Goal: Task Accomplishment & Management: Manage account settings

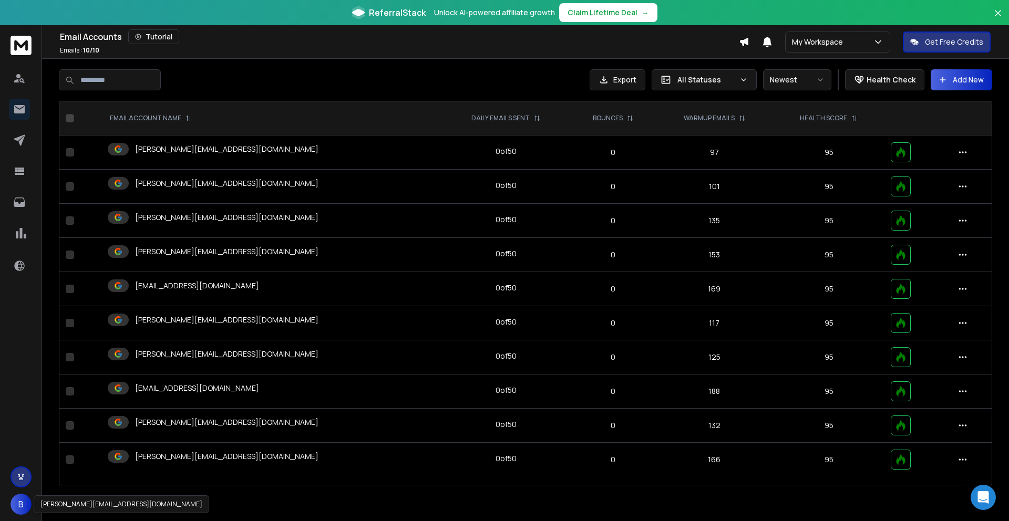
click at [20, 508] on span "B" at bounding box center [21, 504] width 21 height 21
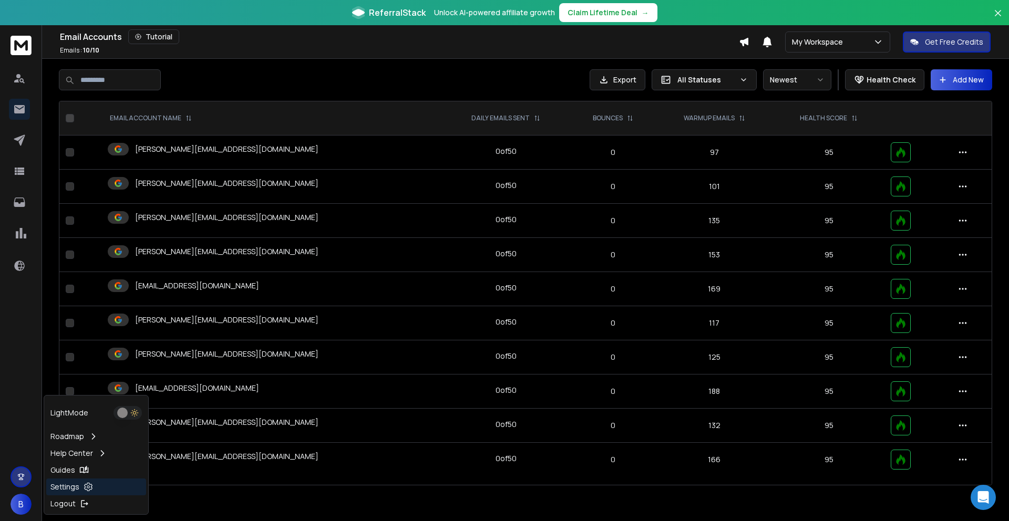
click at [79, 483] on div "Settings" at bounding box center [96, 487] width 100 height 17
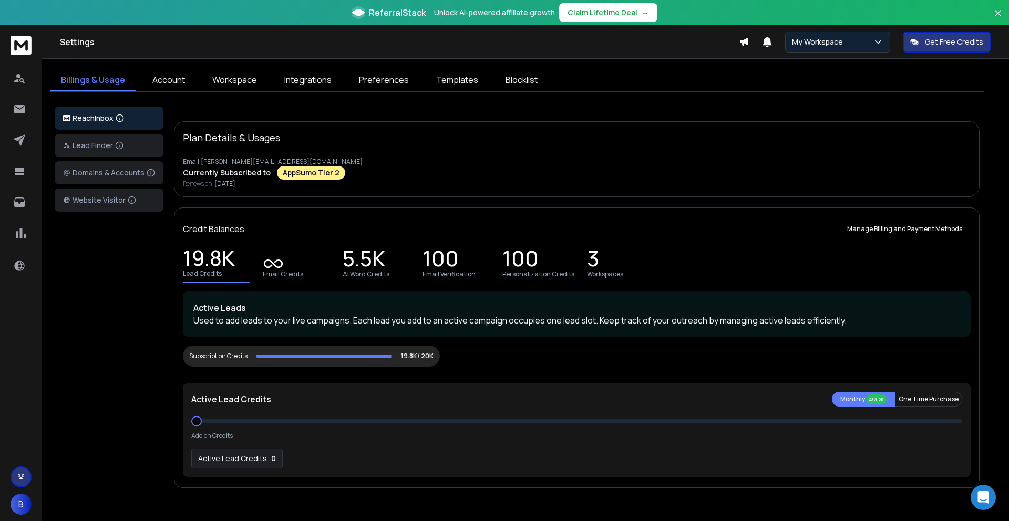
click at [841, 44] on p "My Workspace" at bounding box center [819, 42] width 55 height 11
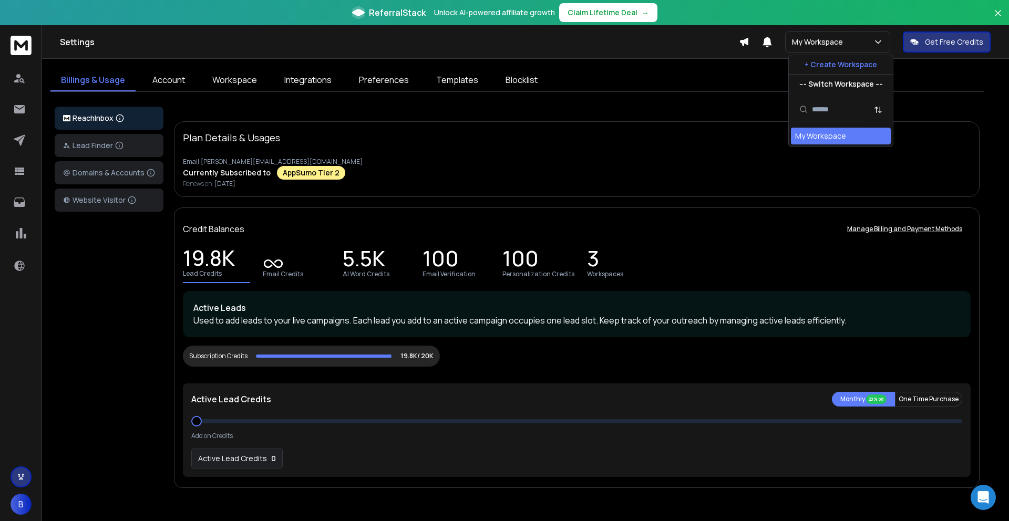
click at [834, 61] on p "+ Create Workspace" at bounding box center [841, 64] width 73 height 11
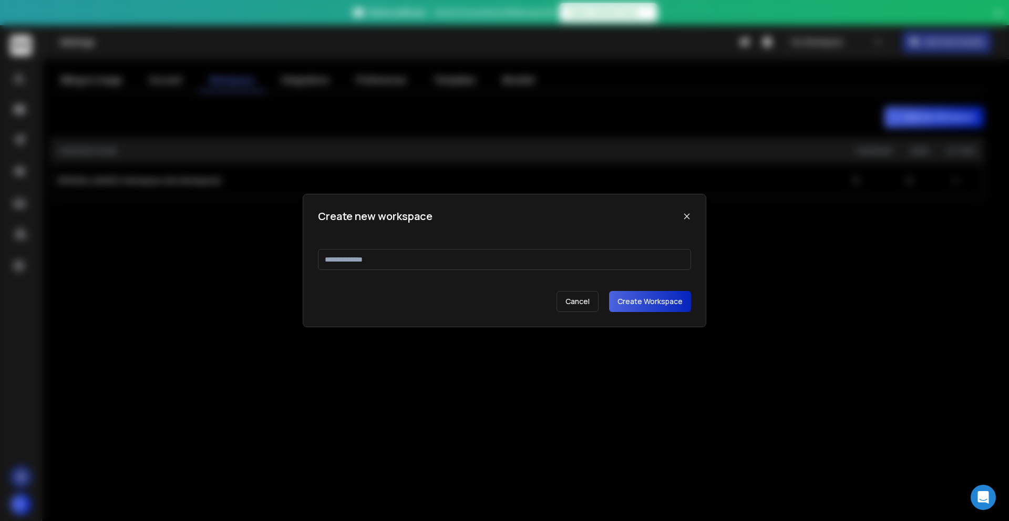
click at [509, 257] on input at bounding box center [504, 259] width 373 height 21
type input "********"
click at [645, 305] on button "Create Workspace" at bounding box center [650, 301] width 82 height 21
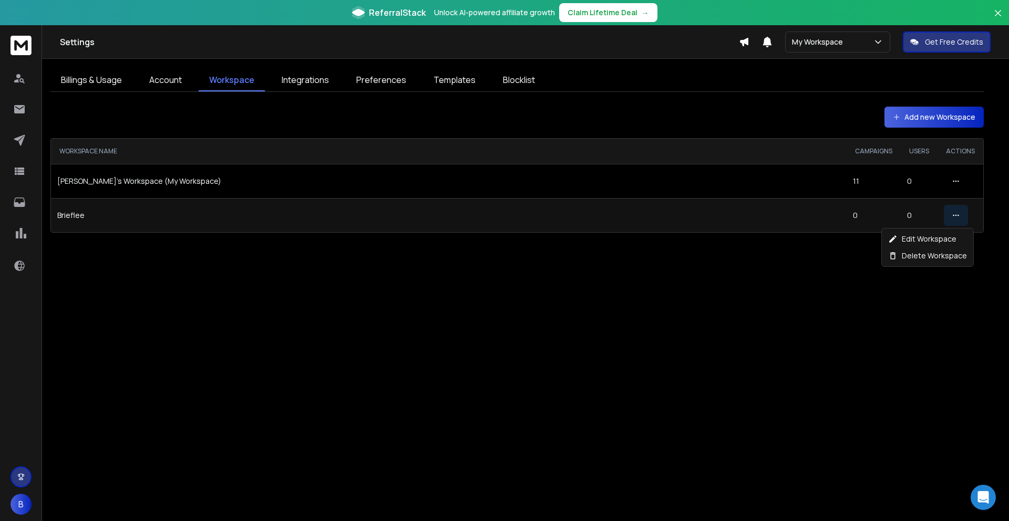
click at [965, 213] on button "button" at bounding box center [956, 215] width 24 height 21
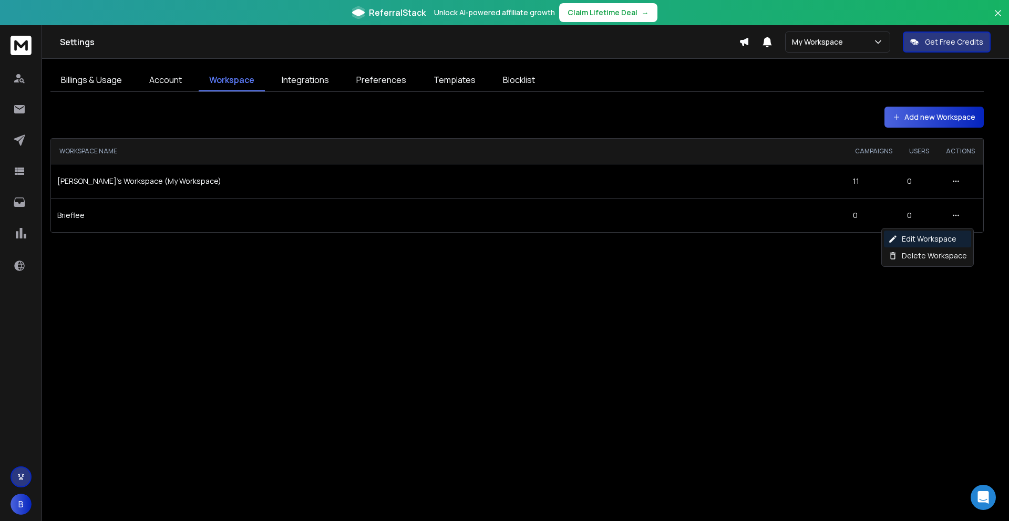
click at [936, 241] on p "Edit Workspace" at bounding box center [929, 239] width 55 height 11
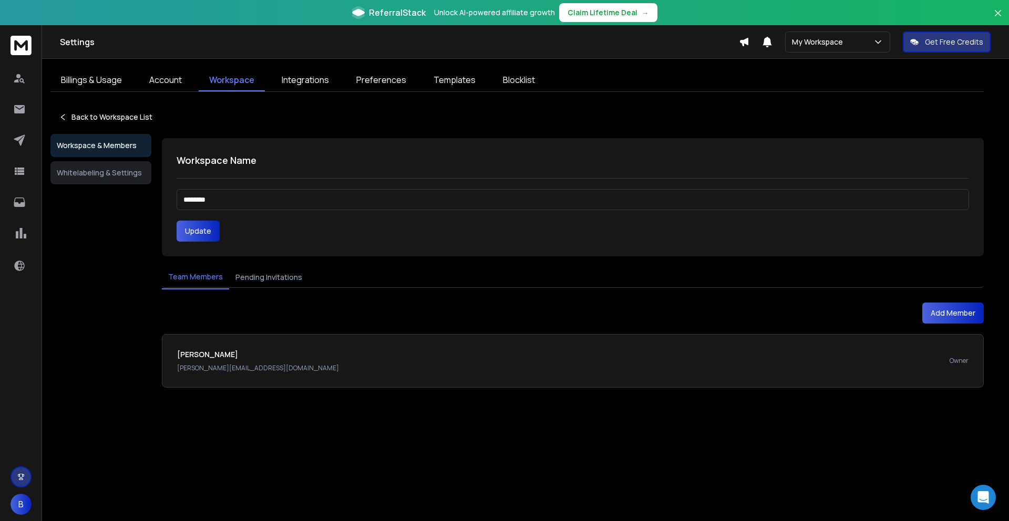
drag, startPoint x: 238, startPoint y: 200, endPoint x: 145, endPoint y: 188, distance: 93.3
click at [145, 188] on div "Workspace & Members Whitelabeling & Settings Workspace Name ******** Update Tea…" at bounding box center [516, 263] width 933 height 250
type input "**********"
click at [210, 232] on button "Update" at bounding box center [198, 231] width 43 height 21
click at [75, 107] on button "Back to Workspace List" at bounding box center [105, 117] width 110 height 21
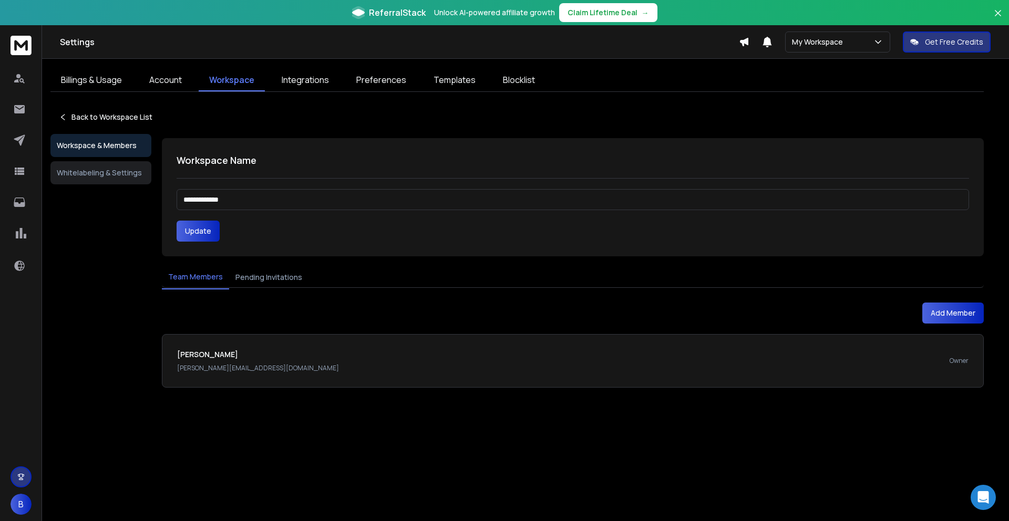
click at [60, 117] on icon at bounding box center [63, 117] width 8 height 8
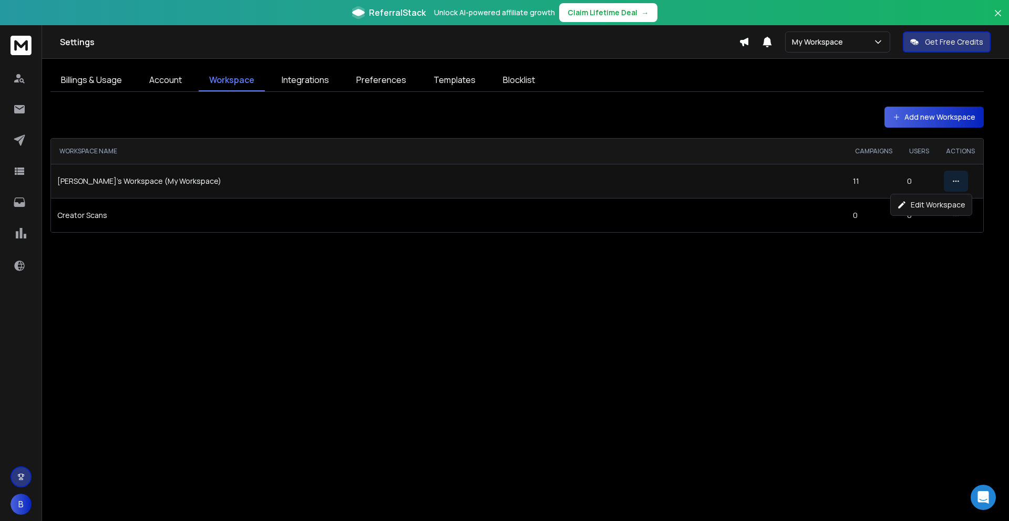
click at [957, 183] on icon "button" at bounding box center [955, 181] width 7 height 7
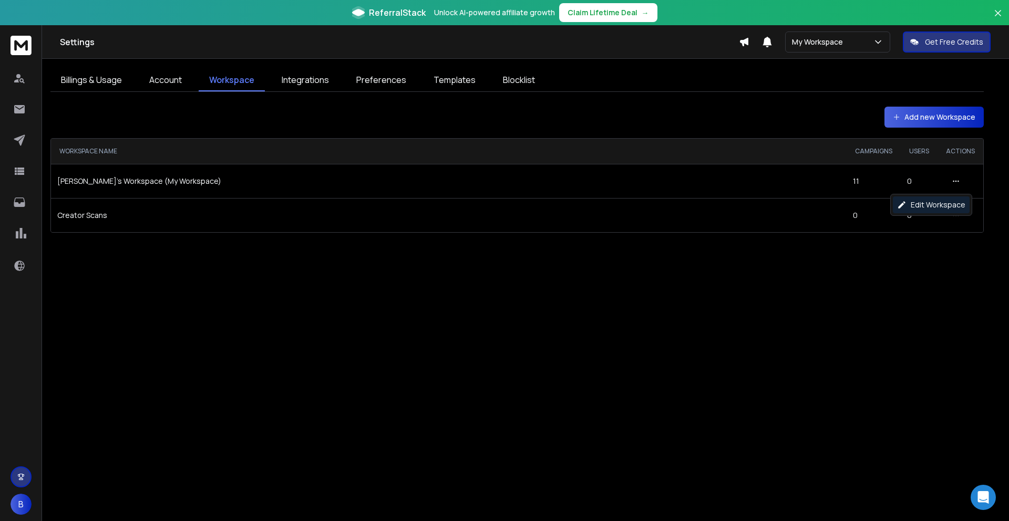
click at [952, 202] on p "Edit Workspace" at bounding box center [938, 205] width 55 height 11
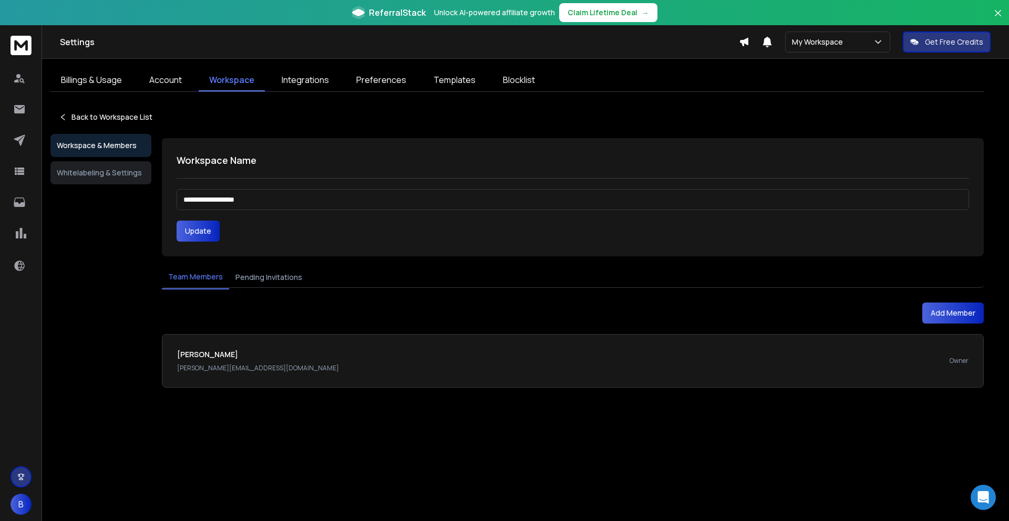
drag, startPoint x: 308, startPoint y: 201, endPoint x: 163, endPoint y: 192, distance: 145.9
click at [163, 192] on div "**********" at bounding box center [573, 197] width 822 height 118
type input "********"
click at [201, 231] on button "Update" at bounding box center [198, 231] width 43 height 21
click at [64, 116] on icon at bounding box center [63, 117] width 8 height 8
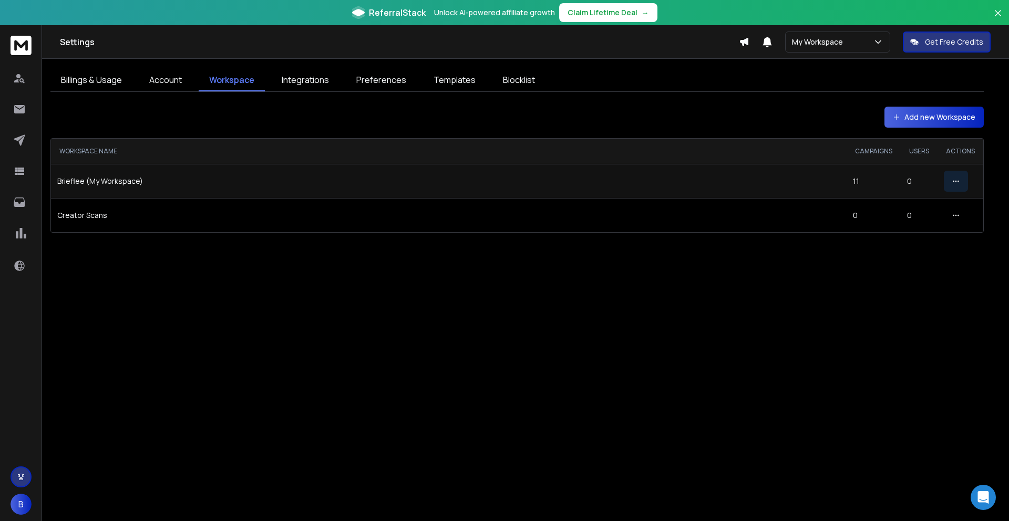
click at [963, 184] on button "button" at bounding box center [956, 181] width 24 height 21
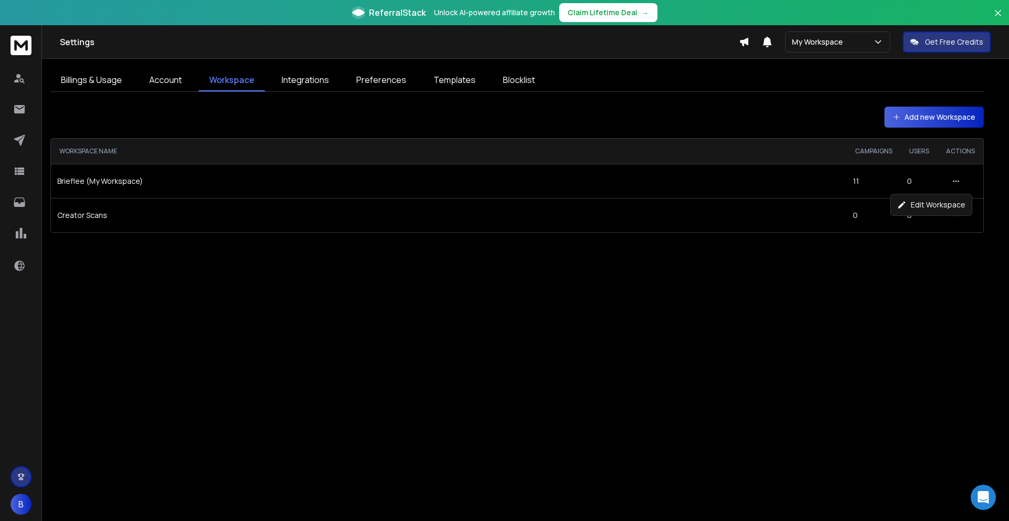
click at [800, 239] on div "Add new Workspace WORKSPACE NAME CAMPAIGNS USERS ACTIONS Brieflee (My Workspace…" at bounding box center [516, 309] width 933 height 404
click at [17, 69] on link at bounding box center [19, 78] width 21 height 21
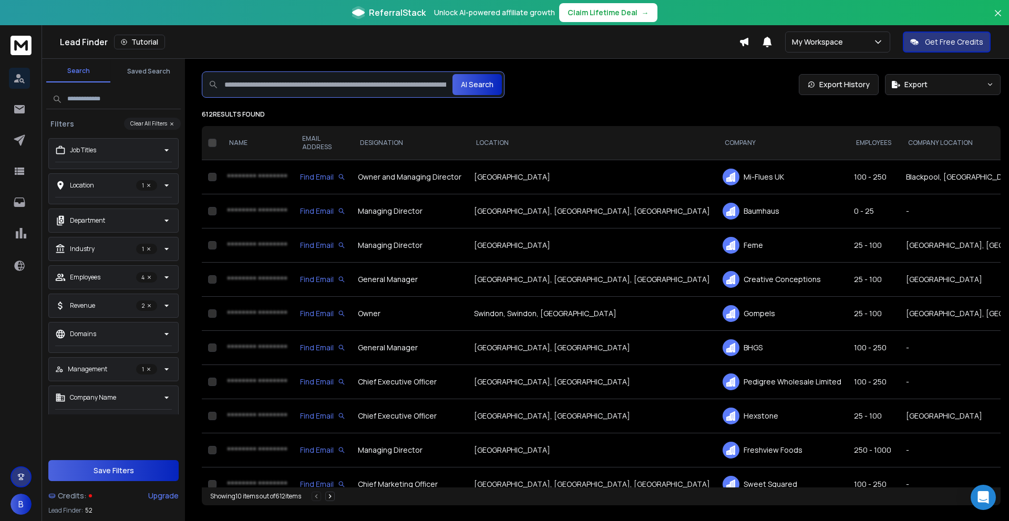
click at [24, 42] on icon at bounding box center [21, 45] width 21 height 19
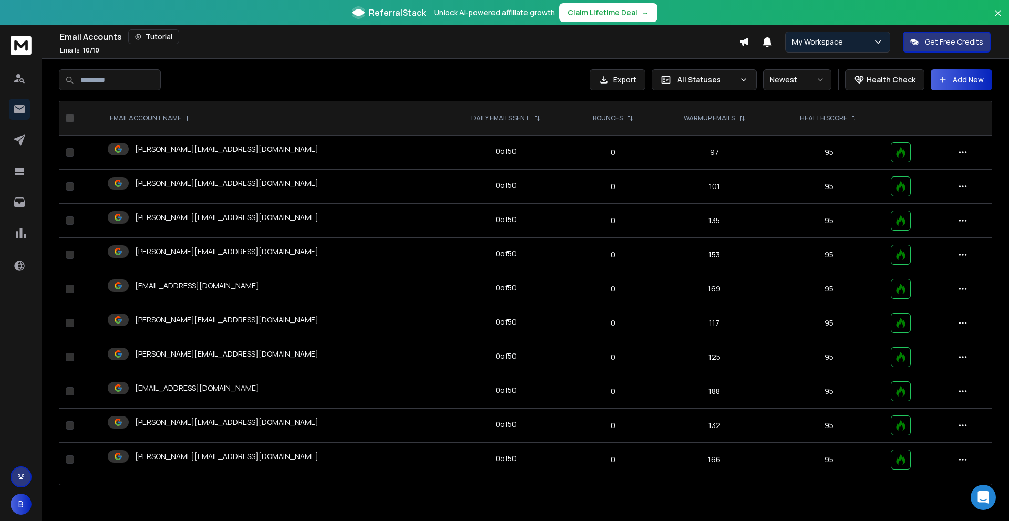
click at [841, 36] on button "My Workspace" at bounding box center [837, 42] width 105 height 21
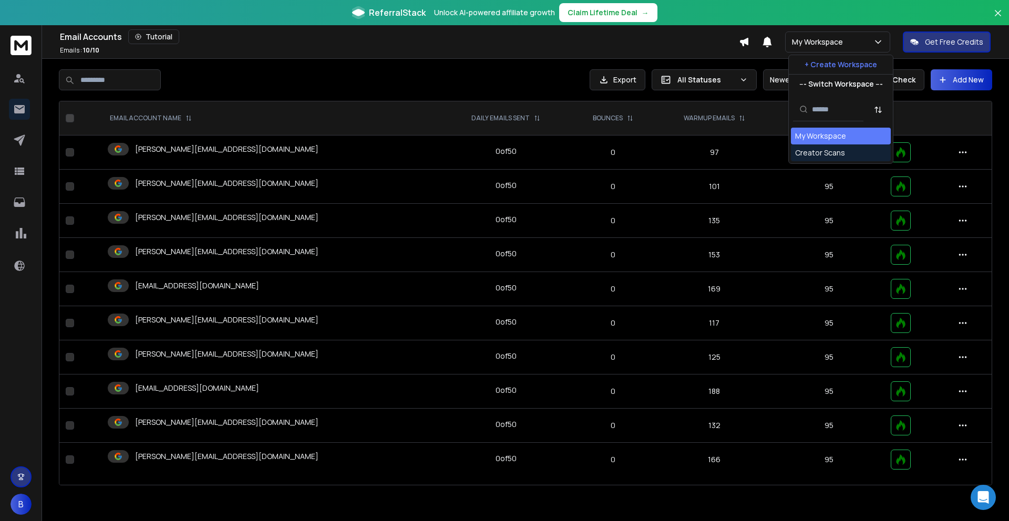
click at [828, 151] on div "Creator Scans" at bounding box center [820, 153] width 50 height 11
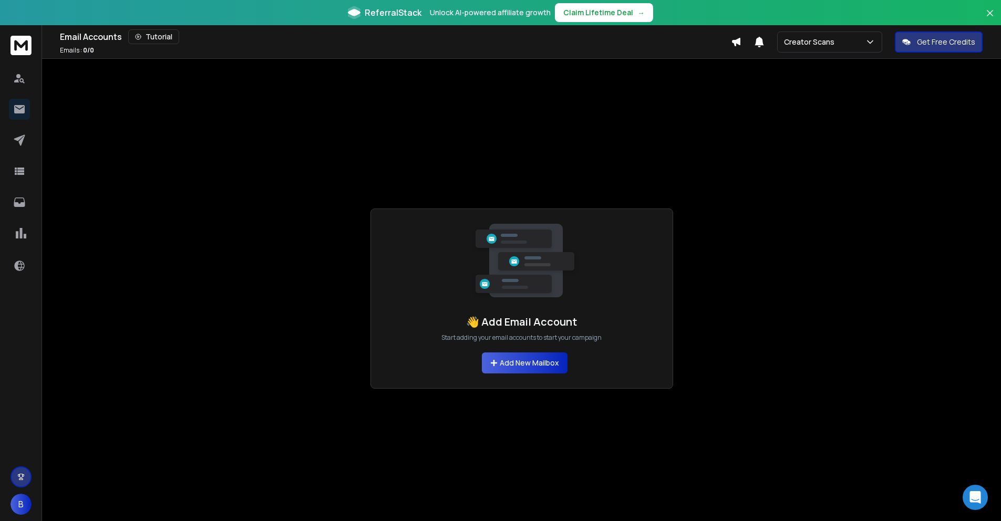
click at [15, 44] on icon at bounding box center [21, 45] width 21 height 19
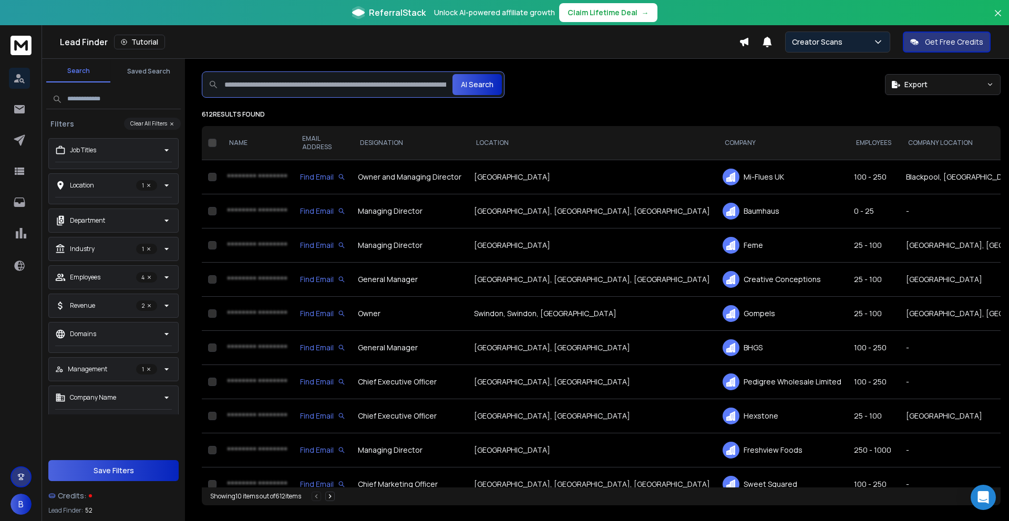
click at [825, 40] on p "Creator Scans" at bounding box center [819, 42] width 55 height 11
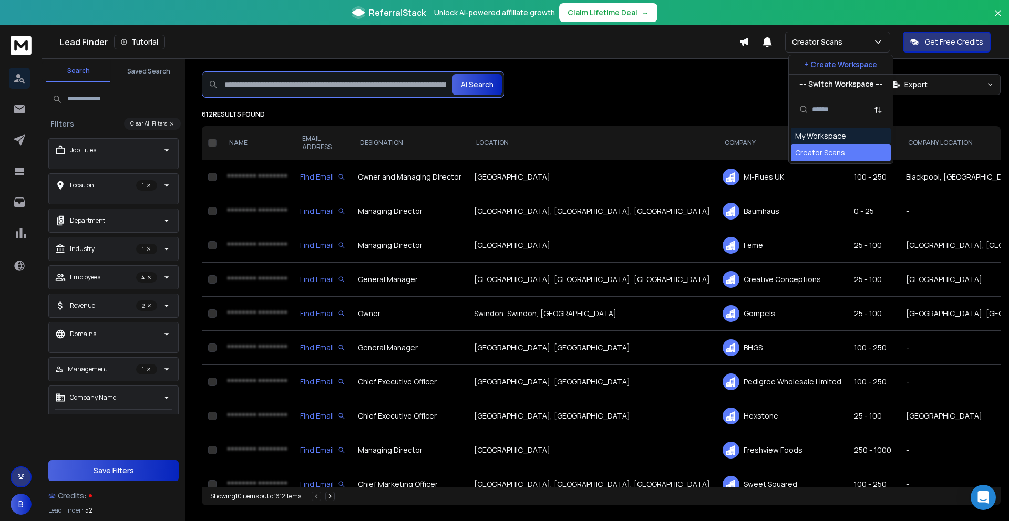
click at [840, 67] on p "+ Create Workspace" at bounding box center [841, 64] width 73 height 11
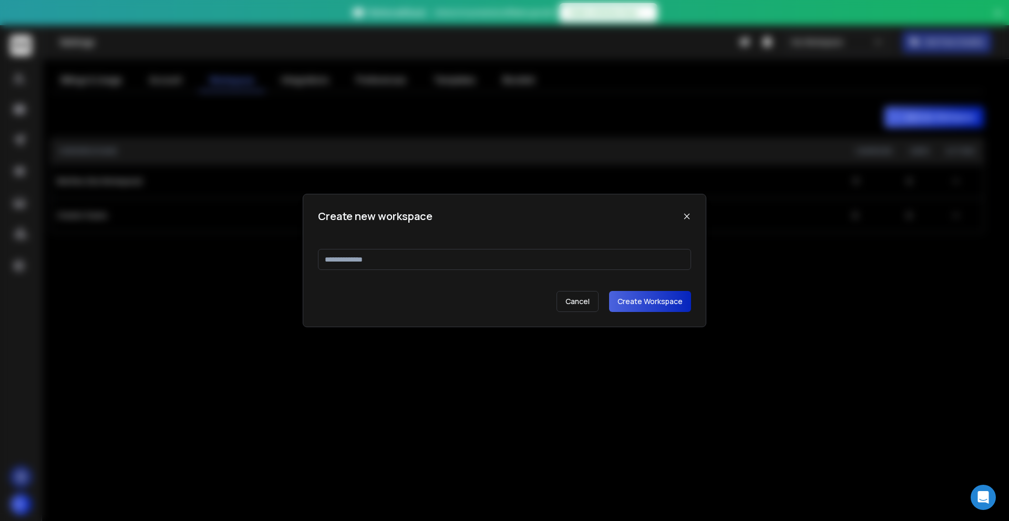
click at [487, 252] on input at bounding box center [504, 259] width 373 height 21
type input "********"
click at [636, 301] on button "Create Workspace" at bounding box center [650, 301] width 82 height 21
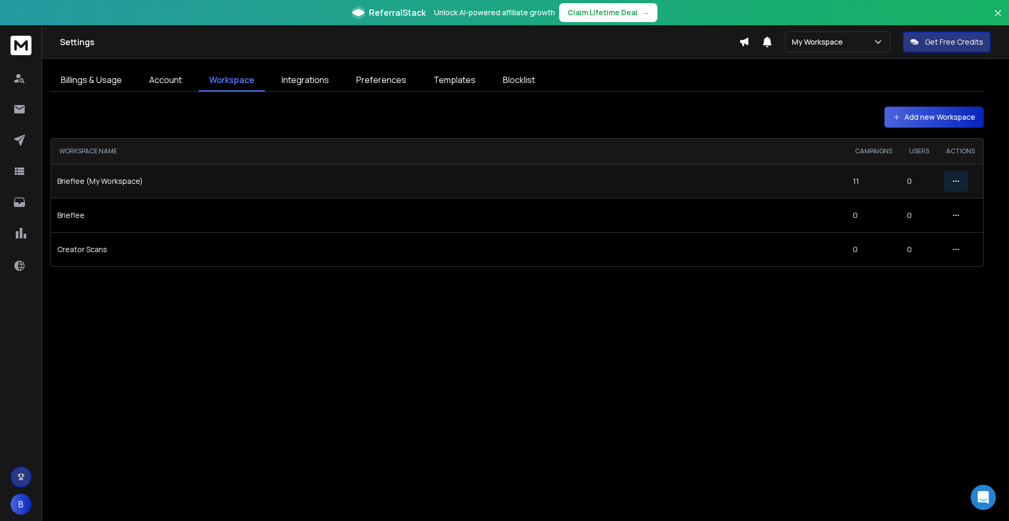
click at [966, 182] on button "button" at bounding box center [956, 181] width 24 height 21
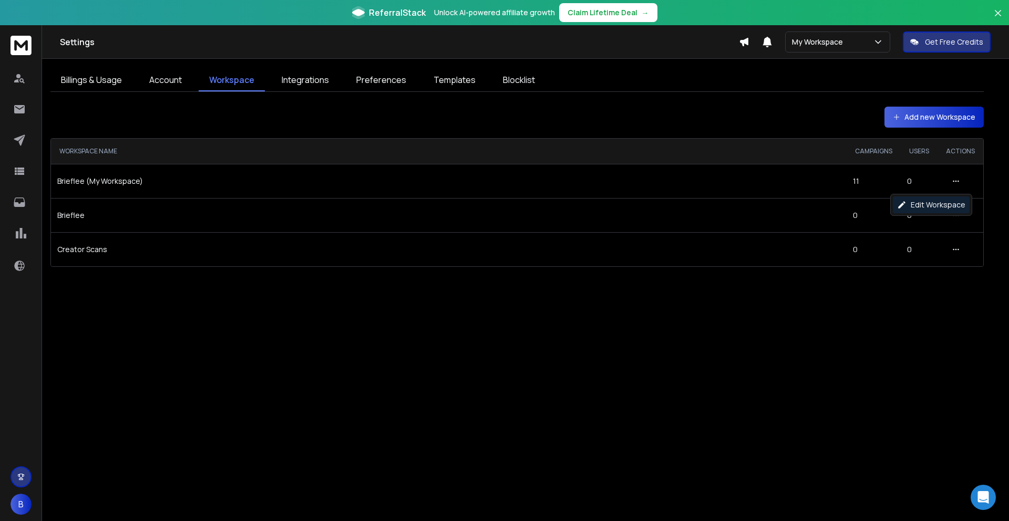
click at [929, 209] on p "Edit Workspace" at bounding box center [938, 205] width 55 height 11
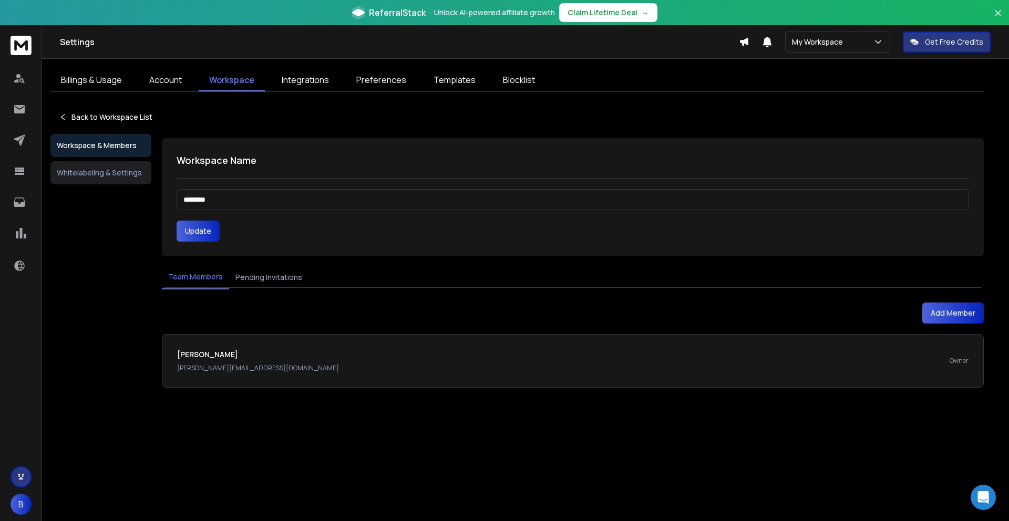
drag, startPoint x: 231, startPoint y: 195, endPoint x: 221, endPoint y: 195, distance: 10.0
click at [221, 195] on input "********" at bounding box center [573, 199] width 792 height 21
click at [769, 359] on div "Beverly Banahene bev@overploy.com Owner" at bounding box center [572, 360] width 791 height 23
drag, startPoint x: 289, startPoint y: 207, endPoint x: 195, endPoint y: 191, distance: 95.5
click at [195, 191] on input "********" at bounding box center [573, 199] width 792 height 21
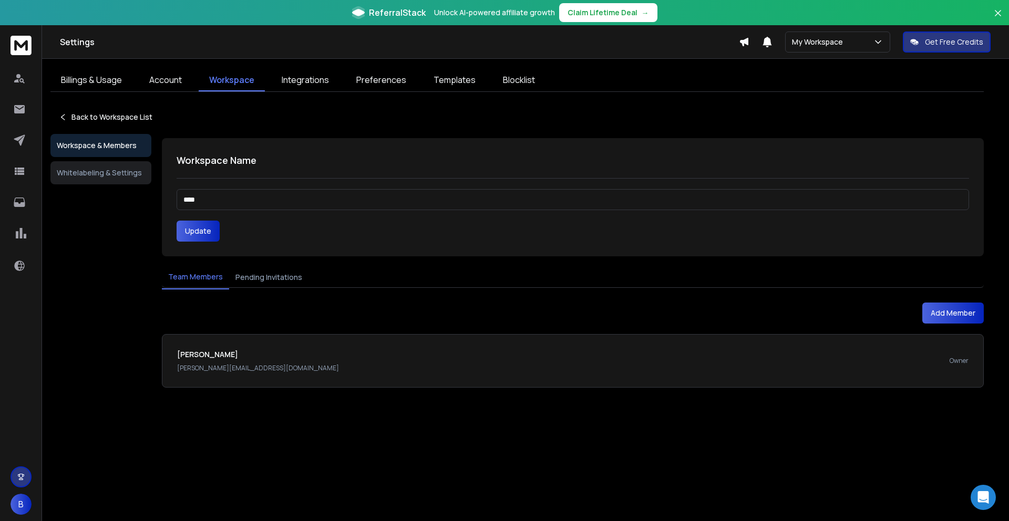
type input "****"
click at [199, 232] on button "Update" at bounding box center [198, 231] width 43 height 21
click at [22, 137] on icon at bounding box center [19, 140] width 11 height 11
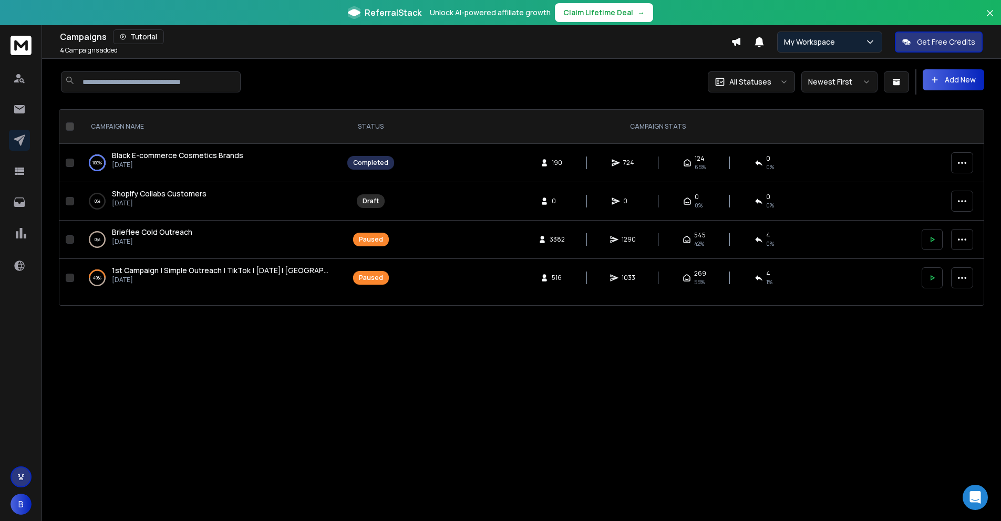
click at [842, 48] on button "My Workspace" at bounding box center [829, 42] width 105 height 21
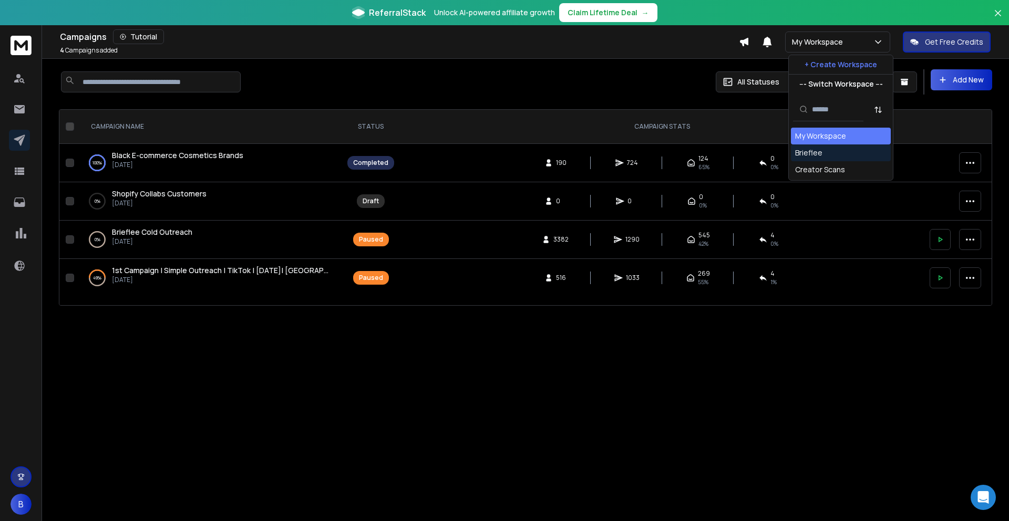
click at [841, 155] on div "Brieflee" at bounding box center [841, 153] width 100 height 17
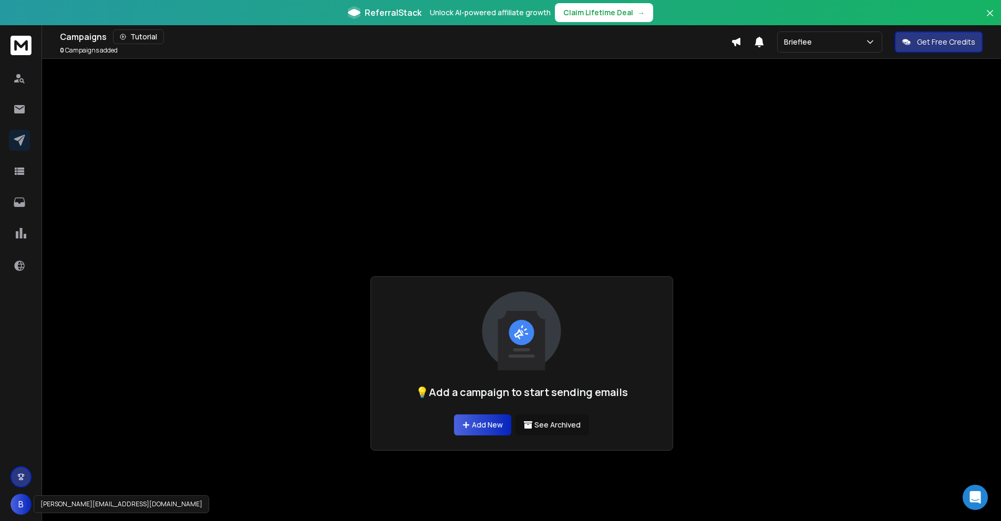
click at [22, 501] on span "B" at bounding box center [21, 504] width 21 height 21
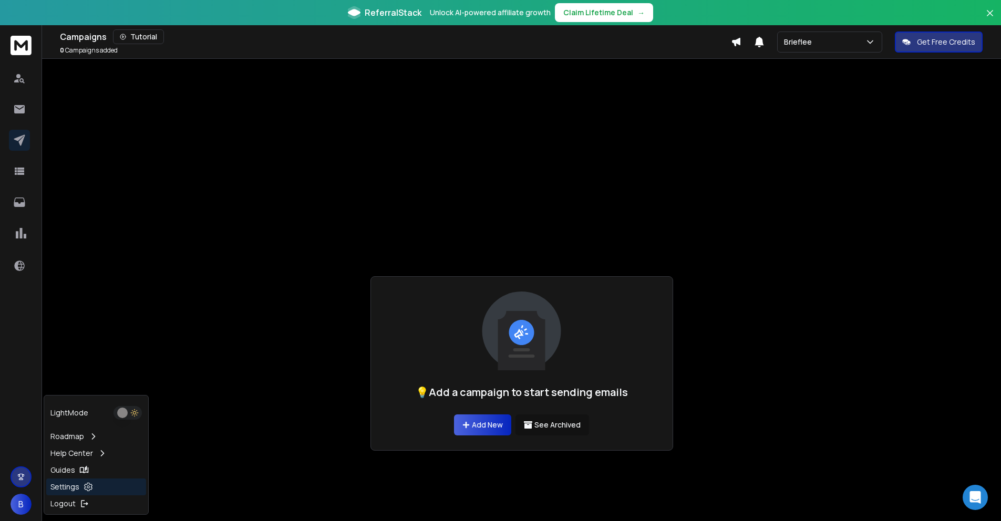
click at [87, 492] on div "Settings" at bounding box center [96, 487] width 100 height 17
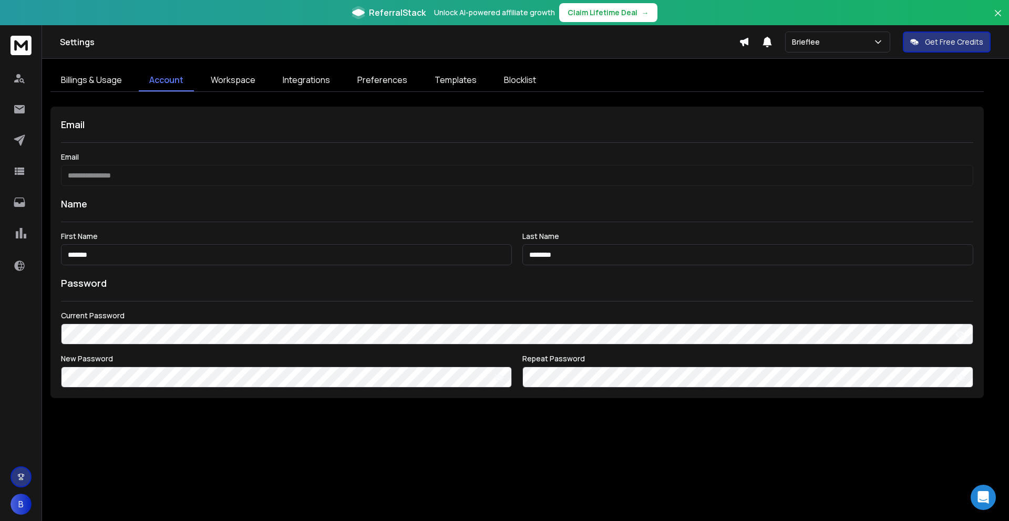
click at [440, 86] on link "Templates" at bounding box center [455, 80] width 63 height 22
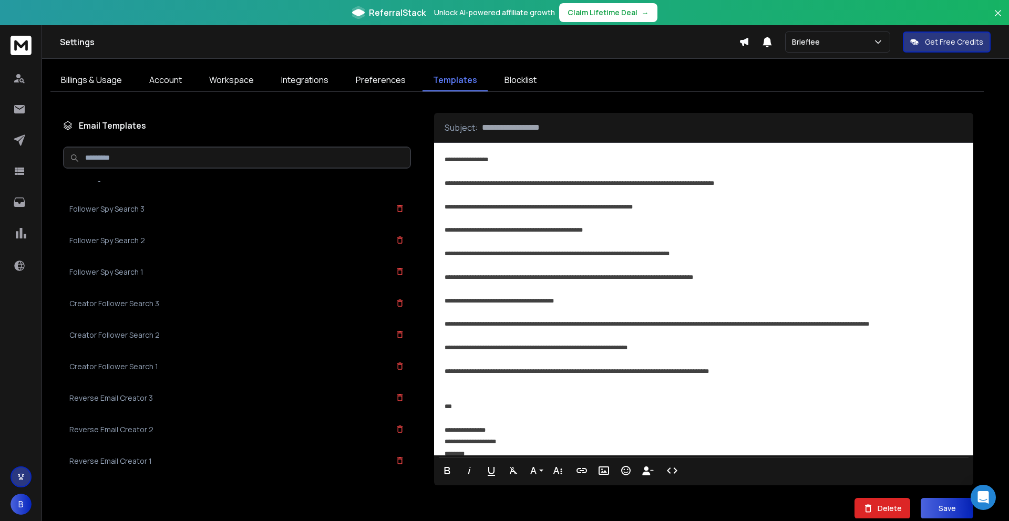
scroll to position [774, 0]
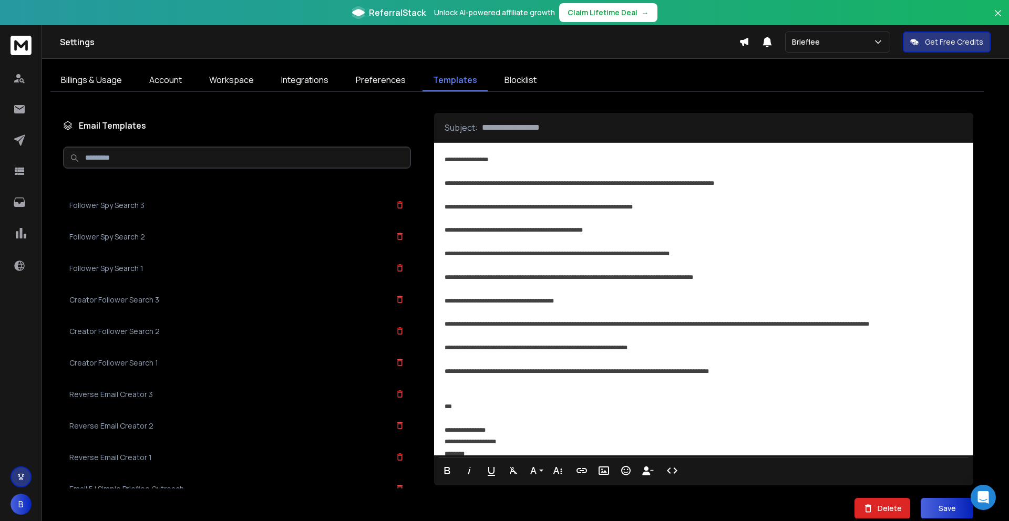
click at [29, 47] on icon at bounding box center [21, 45] width 21 height 19
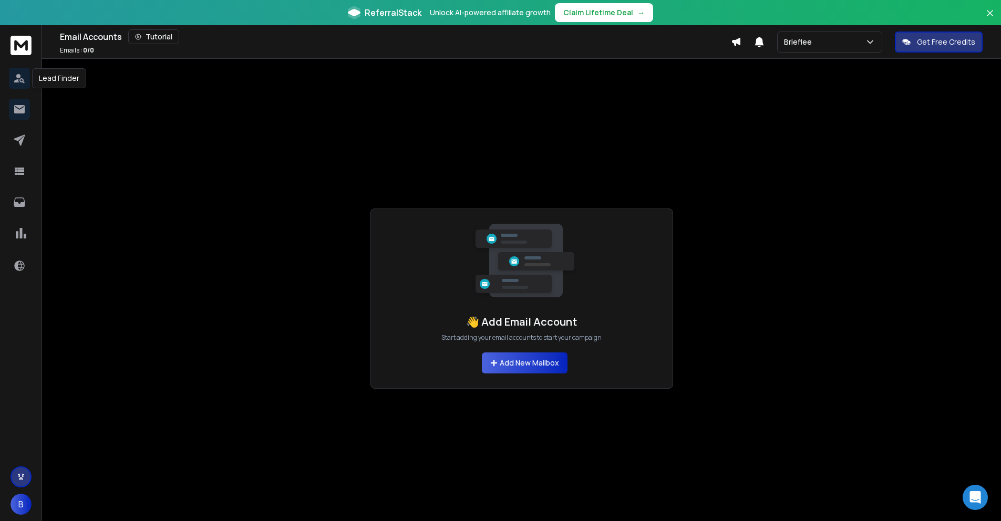
click at [15, 85] on link at bounding box center [19, 78] width 21 height 21
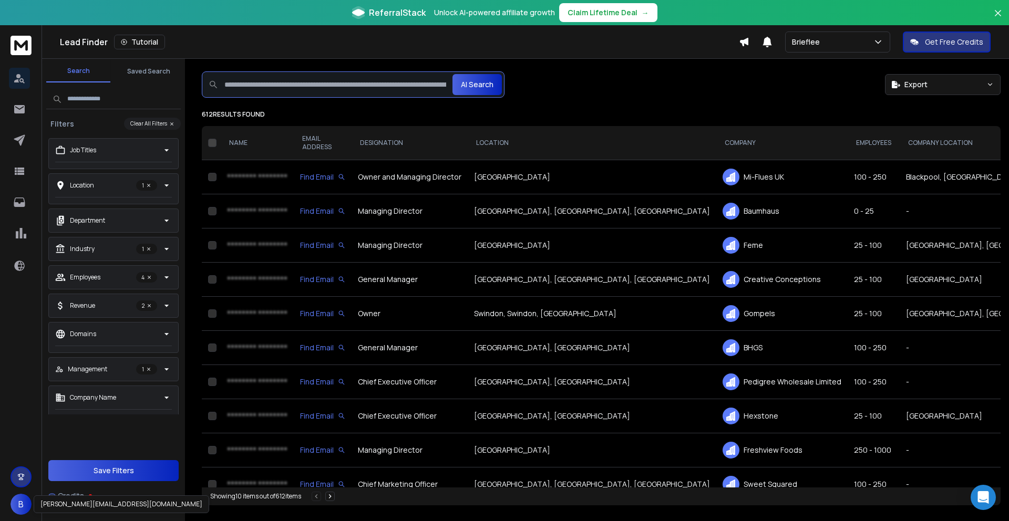
click at [21, 497] on span "B" at bounding box center [21, 504] width 21 height 21
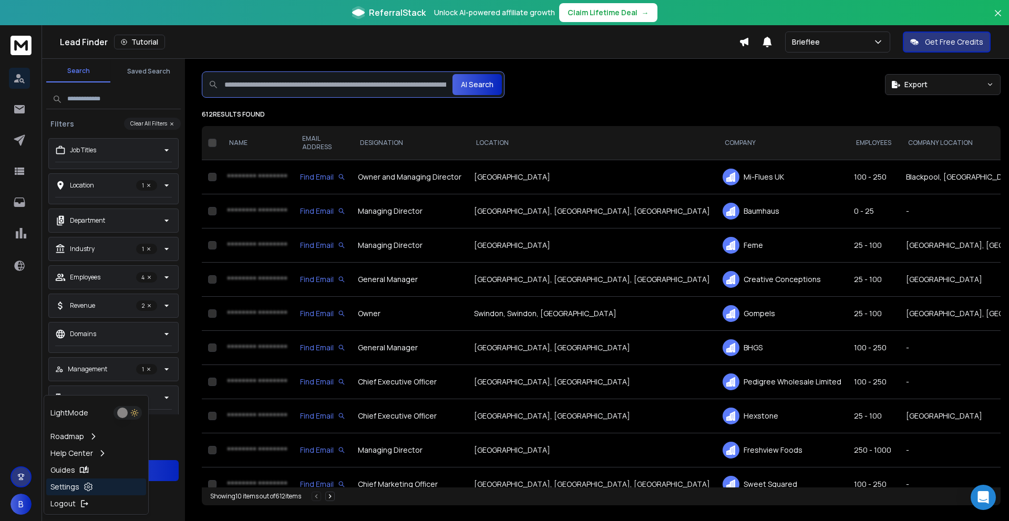
click at [74, 488] on p "Settings" at bounding box center [64, 487] width 29 height 11
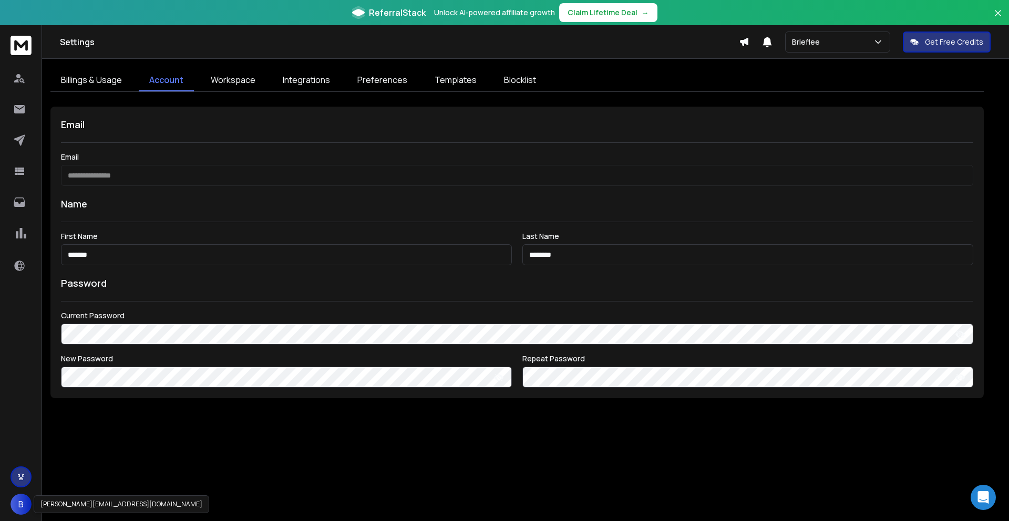
click at [28, 504] on span "B" at bounding box center [21, 504] width 21 height 21
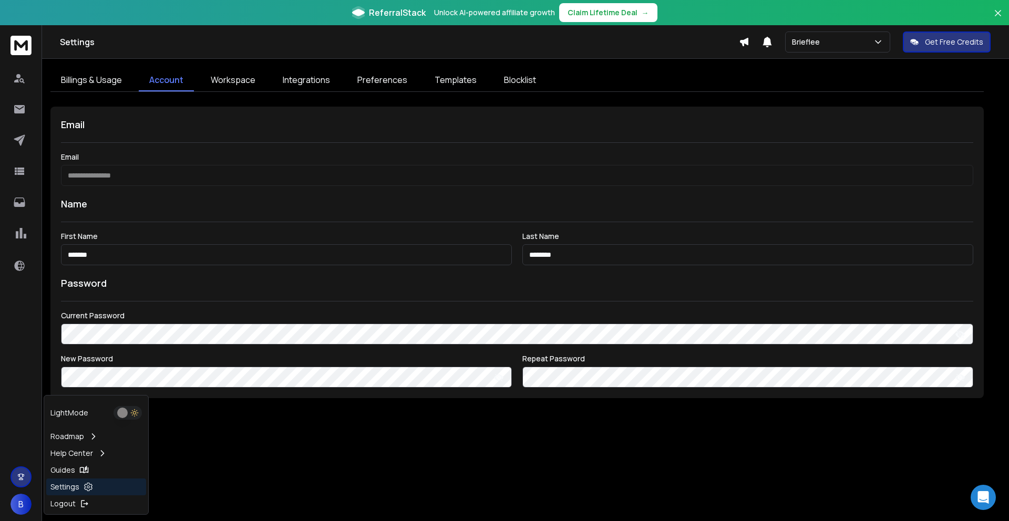
click at [74, 481] on div "Settings" at bounding box center [96, 487] width 100 height 17
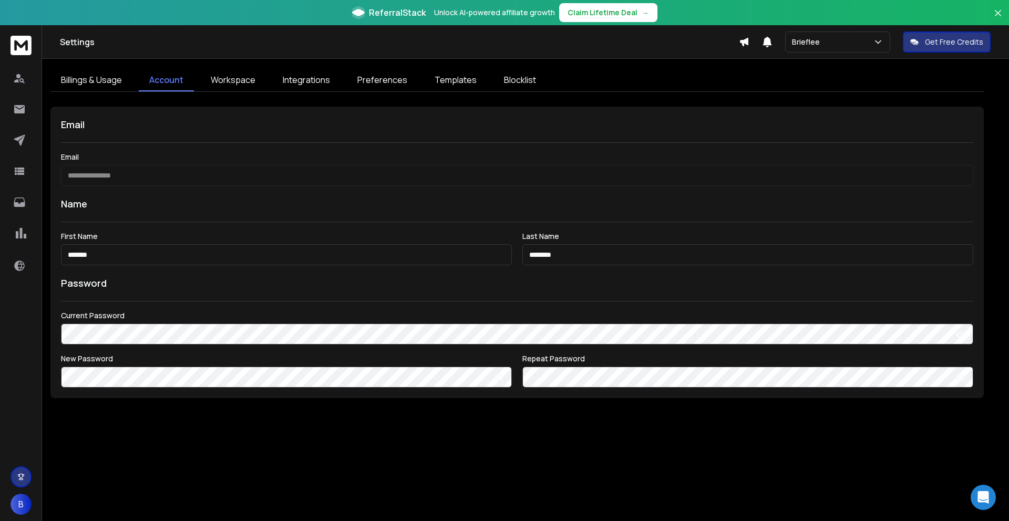
click at [90, 77] on link "Billings & Usage" at bounding box center [91, 80] width 82 height 22
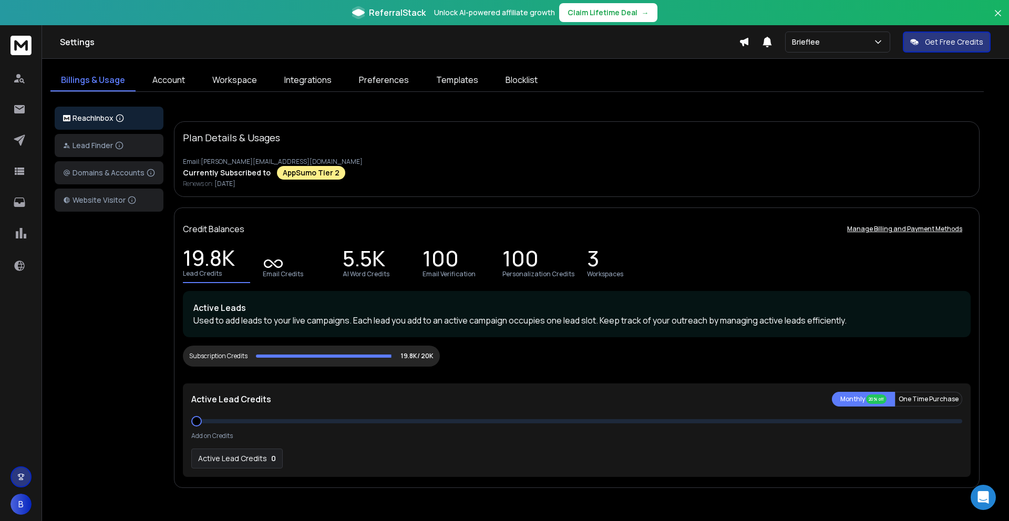
click at [85, 143] on button "Lead Finder" at bounding box center [109, 145] width 109 height 23
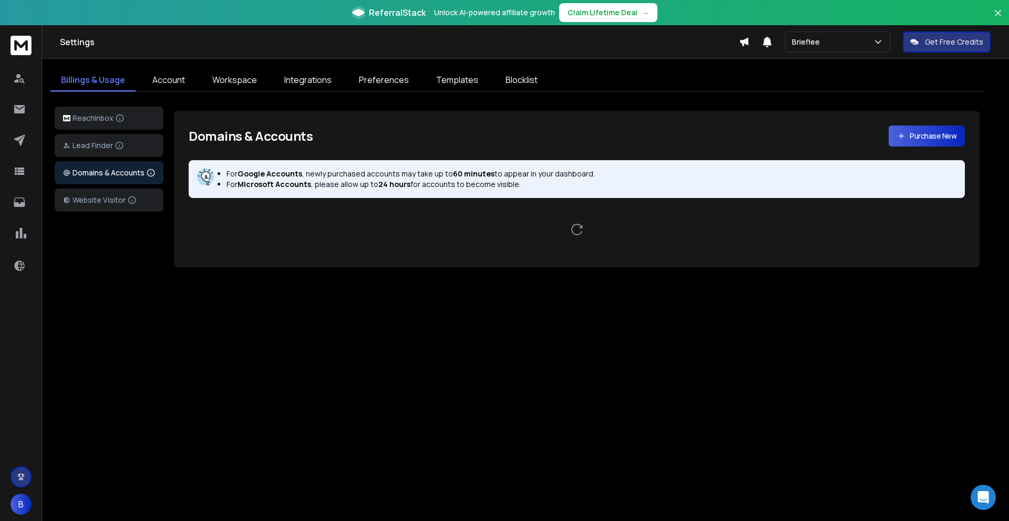
click at [98, 170] on button "Domains & Accounts" at bounding box center [109, 172] width 109 height 23
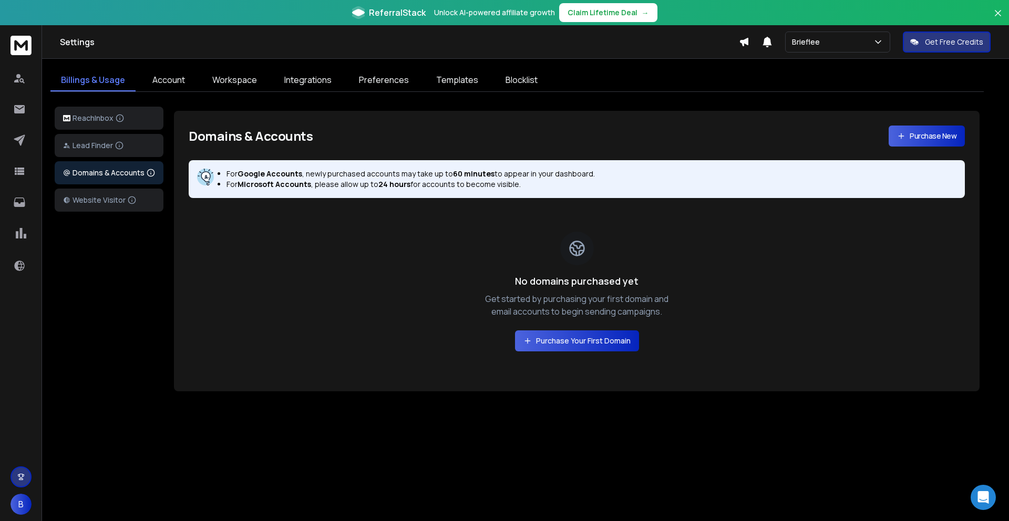
click at [88, 189] on button "Website Visitor" at bounding box center [109, 200] width 109 height 23
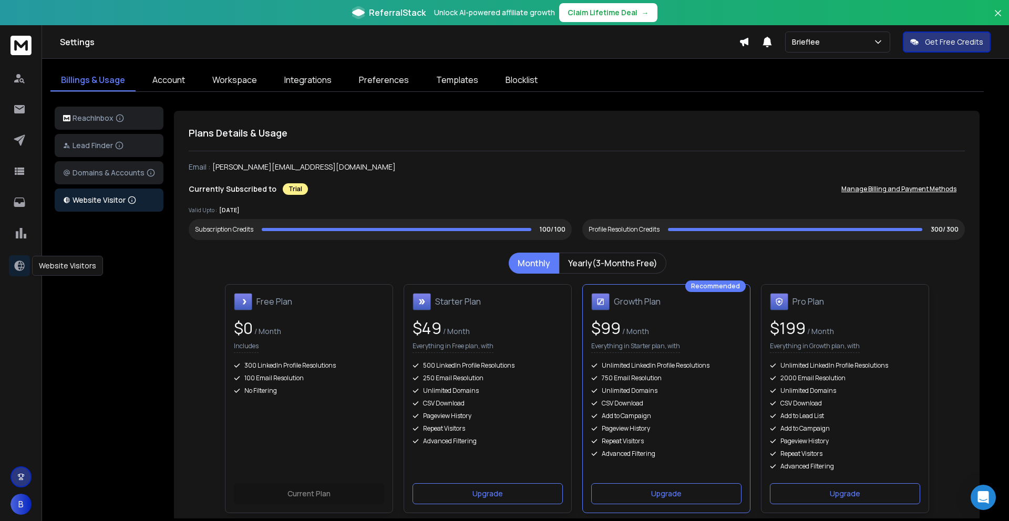
click at [10, 270] on link at bounding box center [19, 265] width 21 height 21
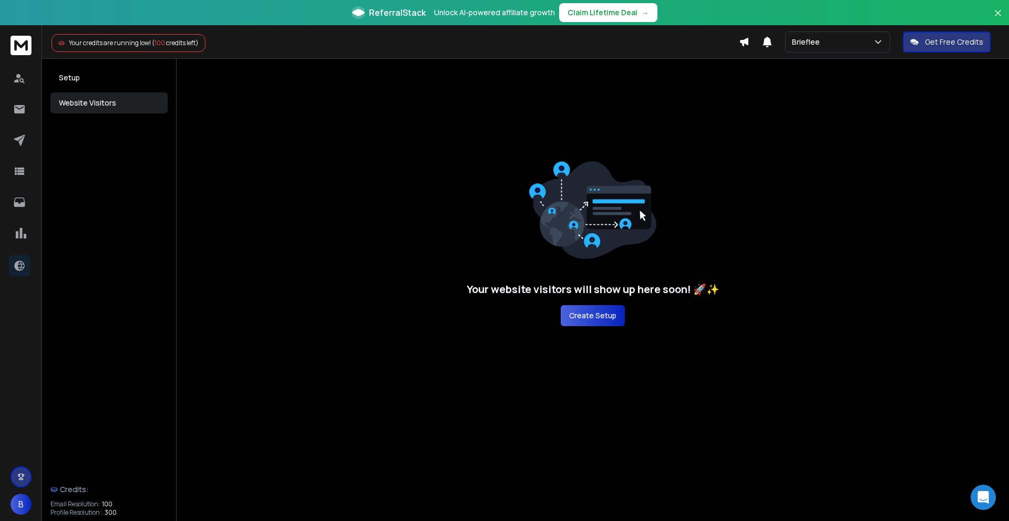
click at [598, 318] on button "Create Setup" at bounding box center [593, 315] width 64 height 21
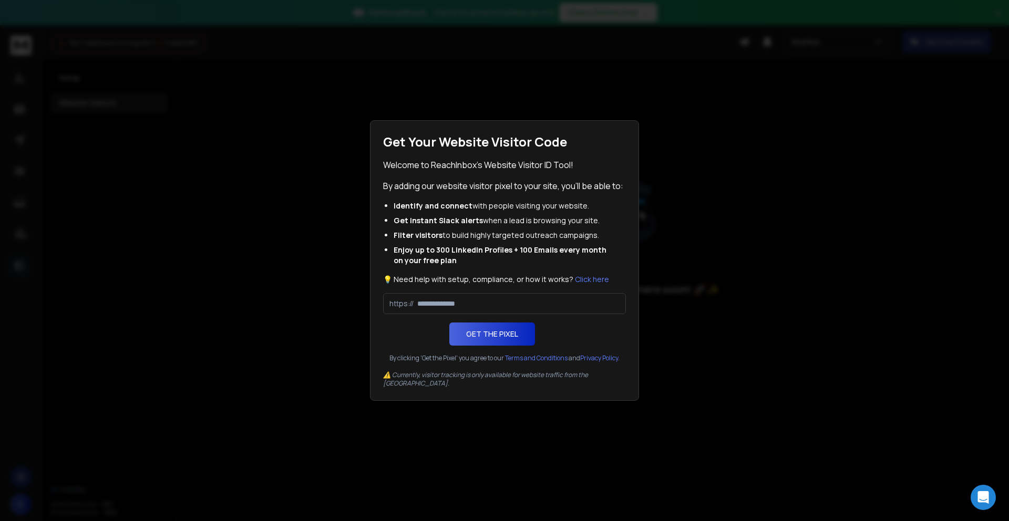
click at [481, 311] on input "text" at bounding box center [504, 303] width 243 height 21
paste input "**********"
drag, startPoint x: 445, startPoint y: 308, endPoint x: 437, endPoint y: 308, distance: 7.4
click at [437, 308] on input "**********" at bounding box center [504, 303] width 243 height 21
click at [439, 309] on input "**********" at bounding box center [504, 303] width 243 height 21
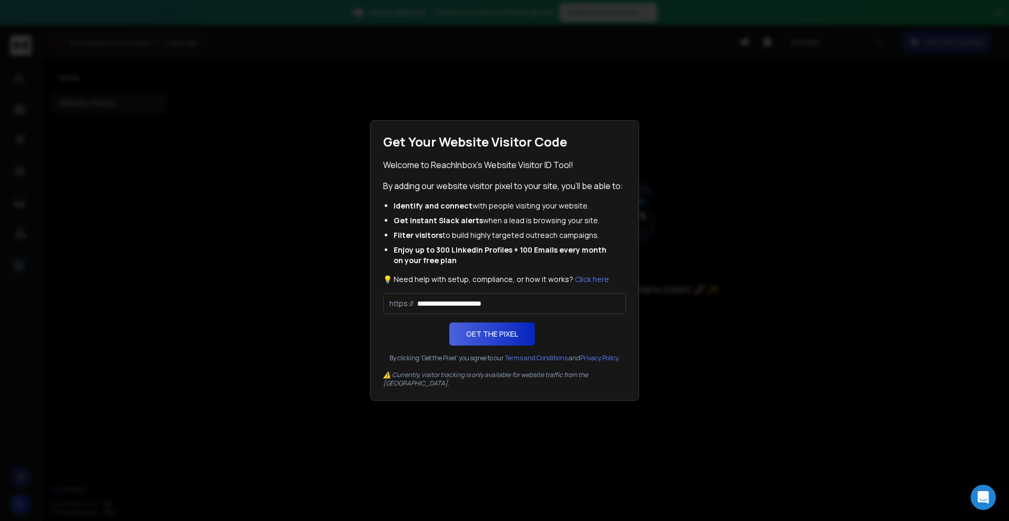
drag, startPoint x: 443, startPoint y: 309, endPoint x: 392, endPoint y: 306, distance: 51.1
click at [392, 306] on input "**********" at bounding box center [504, 303] width 243 height 21
click at [506, 310] on input "**********" at bounding box center [504, 303] width 243 height 21
type input "**********"
click at [520, 342] on button "Get the Pixel" at bounding box center [492, 334] width 86 height 23
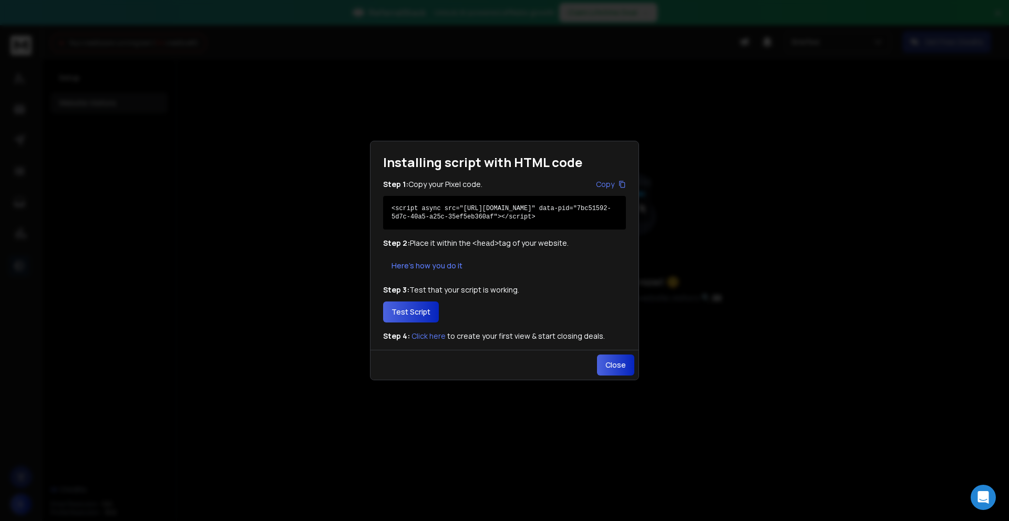
click at [612, 179] on button "Copy" at bounding box center [611, 184] width 30 height 11
click at [606, 179] on button "Copy" at bounding box center [611, 184] width 30 height 11
click at [413, 318] on button "Test Script" at bounding box center [411, 312] width 56 height 21
click at [612, 375] on button "Close" at bounding box center [615, 365] width 37 height 21
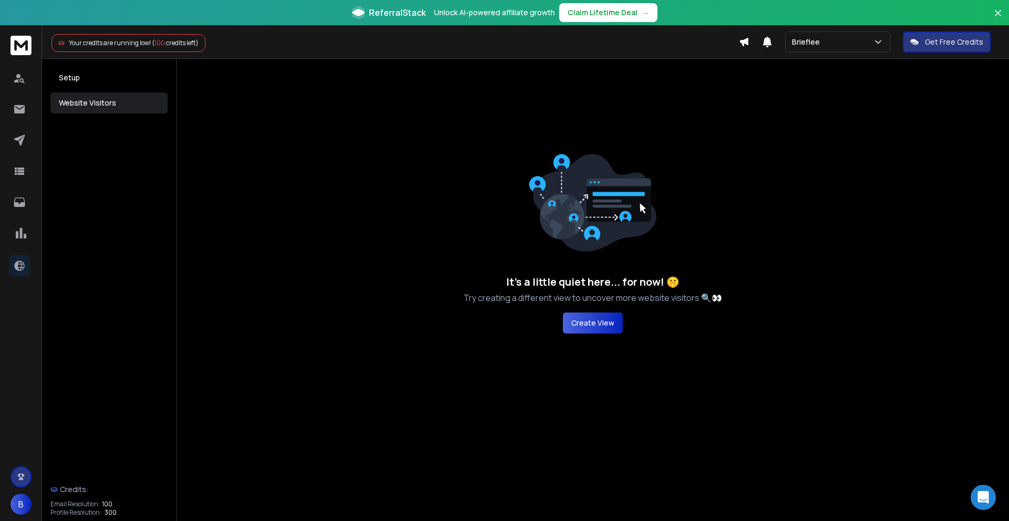
click at [605, 330] on button "Create View" at bounding box center [593, 323] width 60 height 21
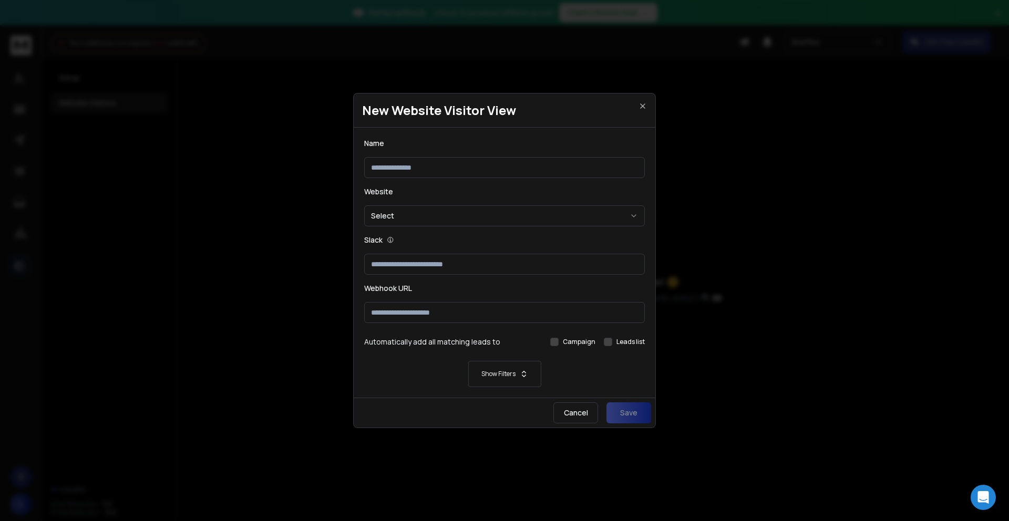
click at [447, 220] on body "**********" at bounding box center [504, 260] width 1009 height 521
click at [455, 162] on input at bounding box center [504, 167] width 281 height 21
click at [638, 102] on icon "button" at bounding box center [642, 106] width 8 height 8
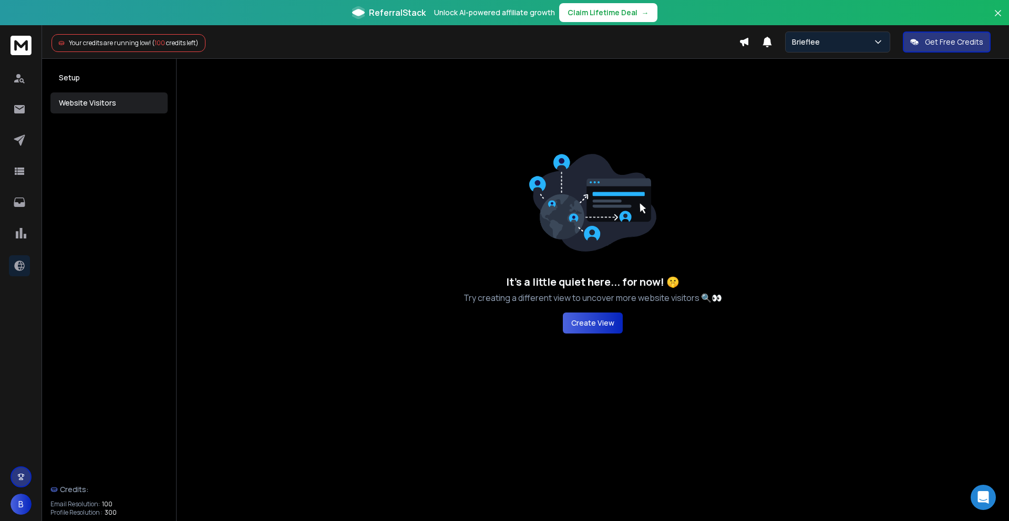
click at [830, 46] on div "Brieflee" at bounding box center [837, 42] width 91 height 11
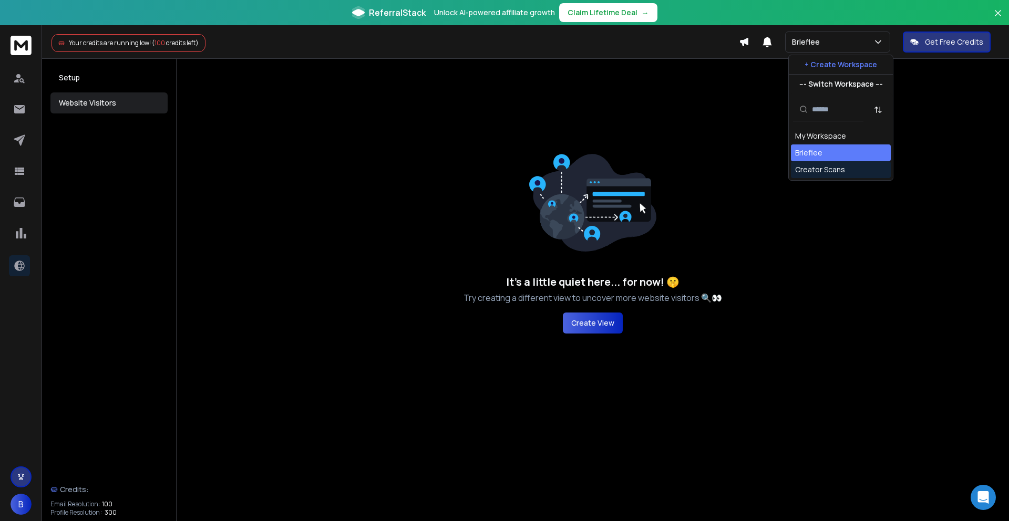
click at [826, 169] on div "Creator Scans" at bounding box center [820, 169] width 50 height 11
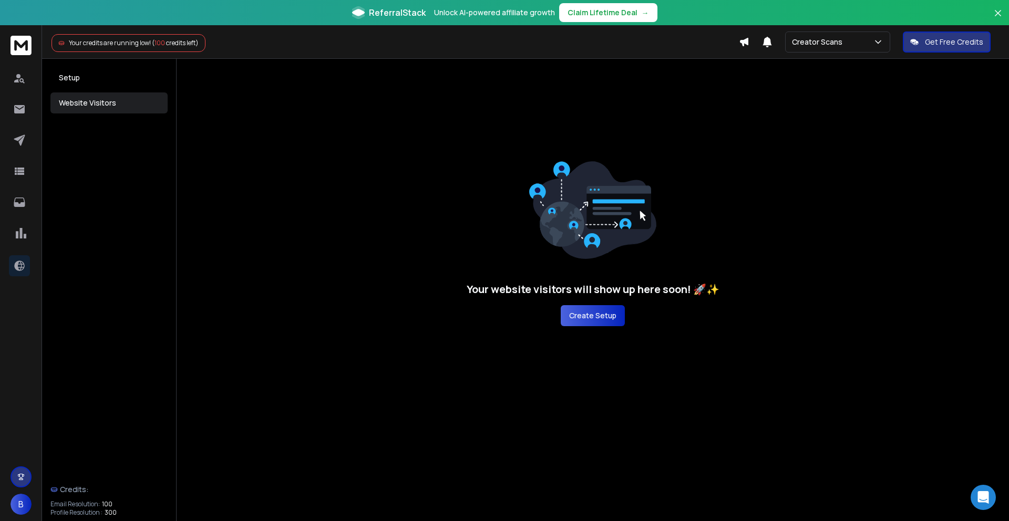
click at [573, 315] on button "Create Setup" at bounding box center [593, 315] width 64 height 21
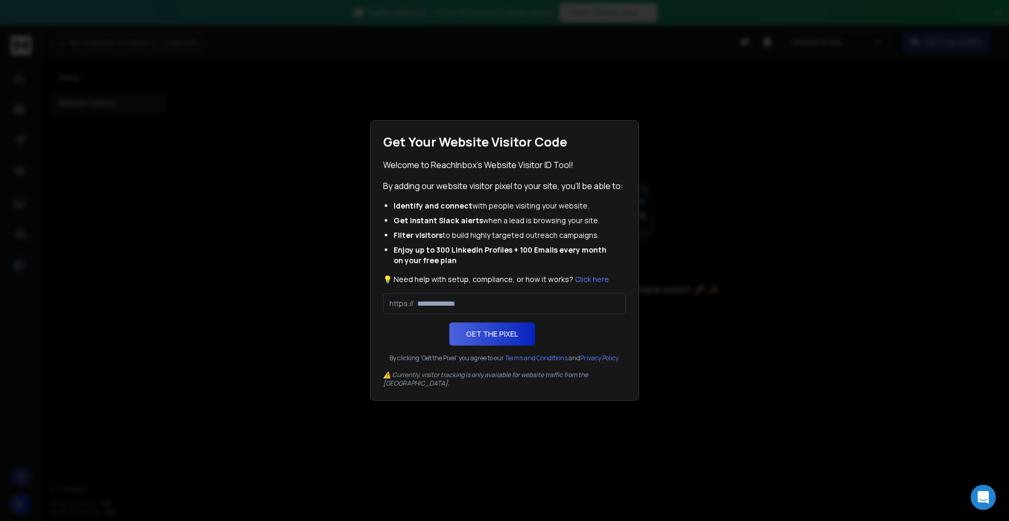
click at [529, 308] on input "text" at bounding box center [504, 303] width 243 height 21
paste input "**********"
drag, startPoint x: 442, startPoint y: 306, endPoint x: 448, endPoint y: 304, distance: 5.7
click at [442, 306] on input "**********" at bounding box center [504, 303] width 243 height 21
click at [518, 337] on button "Get the Pixel" at bounding box center [492, 334] width 86 height 23
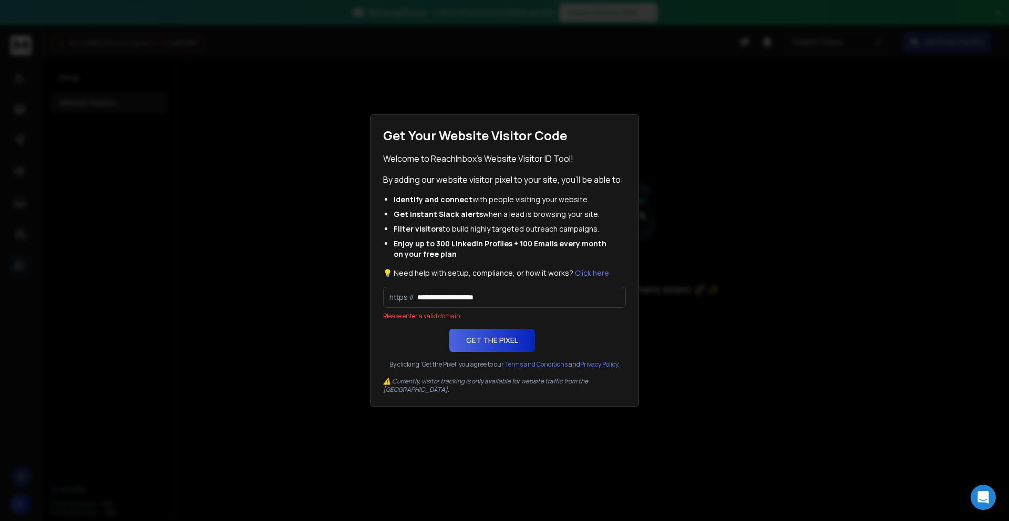
click at [518, 304] on input "**********" at bounding box center [504, 297] width 243 height 21
type input "**********"
click at [509, 350] on button "Get the Pixel" at bounding box center [492, 340] width 86 height 23
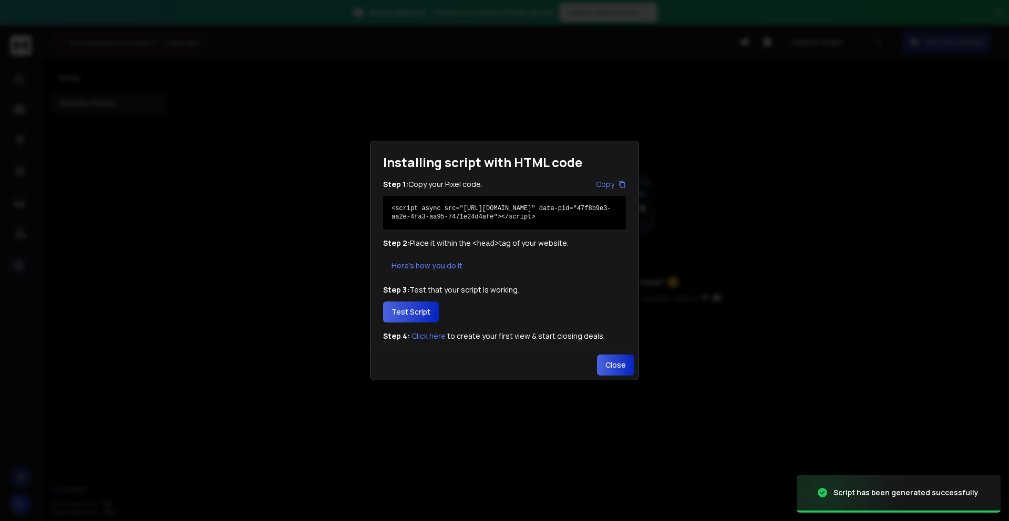
click at [622, 181] on icon at bounding box center [622, 184] width 7 height 7
click at [416, 323] on button "Test Script" at bounding box center [411, 312] width 56 height 21
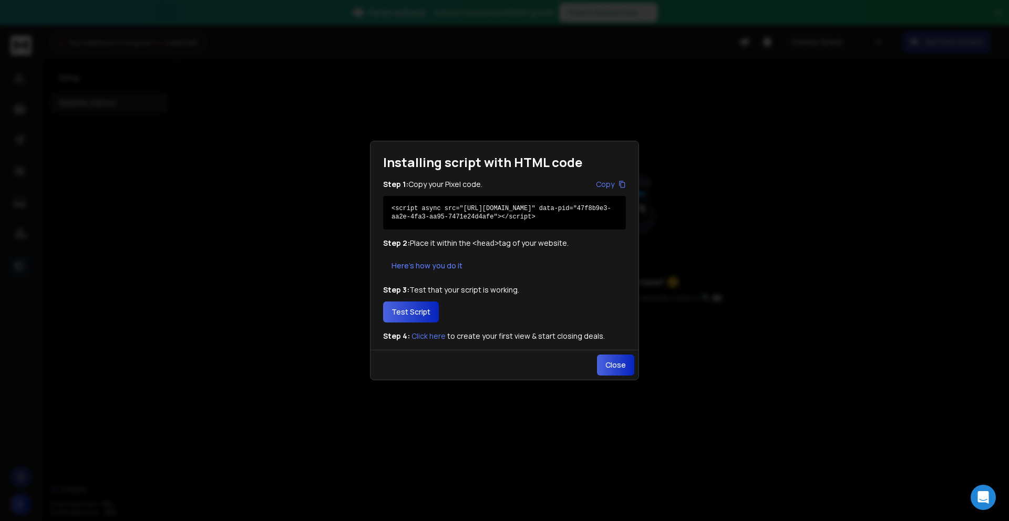
click at [427, 342] on button "Click here" at bounding box center [428, 336] width 34 height 11
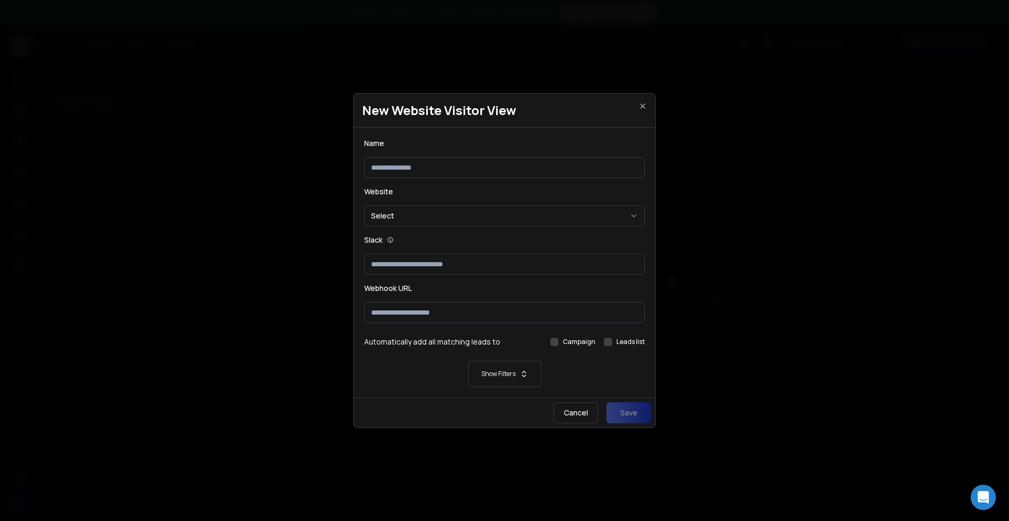
click at [613, 343] on div "Leads list" at bounding box center [624, 342] width 41 height 8
click at [610, 347] on div "Campaign Leads list" at bounding box center [597, 342] width 95 height 21
click at [608, 347] on div "Campaign Leads list" at bounding box center [597, 342] width 95 height 21
click at [559, 341] on button "Name" at bounding box center [554, 342] width 8 height 8
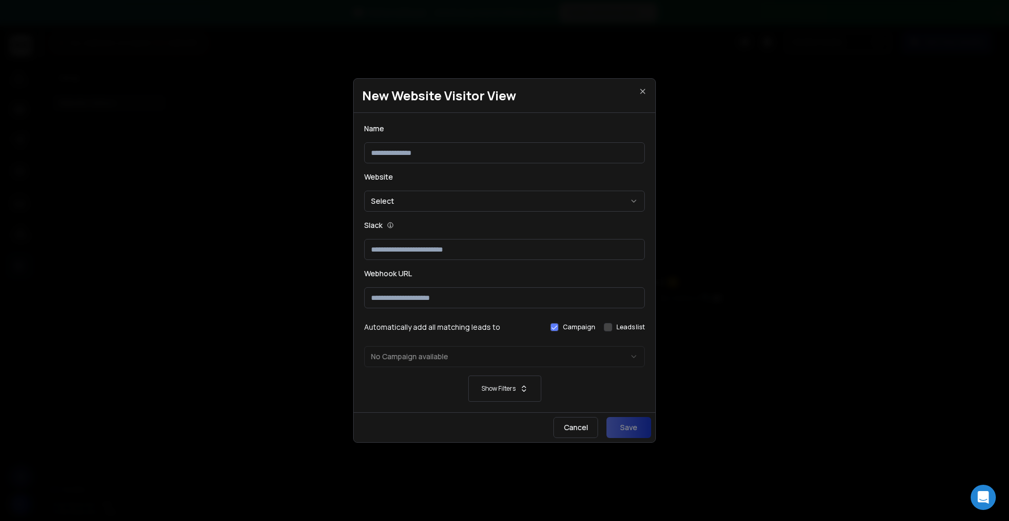
click at [611, 326] on button "Name" at bounding box center [608, 327] width 8 height 8
click at [559, 326] on button "Name" at bounding box center [554, 327] width 8 height 8
click at [582, 422] on button "Cancel" at bounding box center [575, 427] width 45 height 21
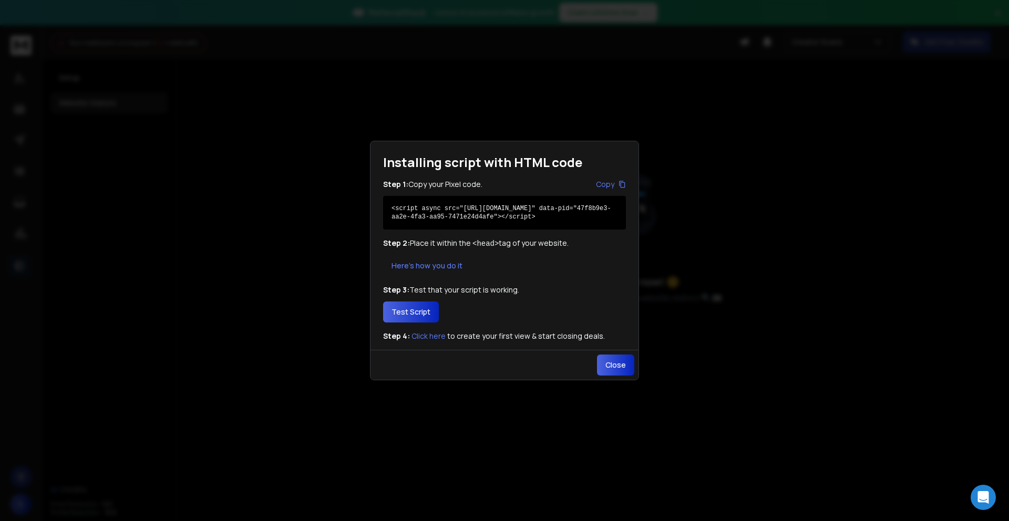
click at [608, 376] on button "Close" at bounding box center [615, 365] width 37 height 21
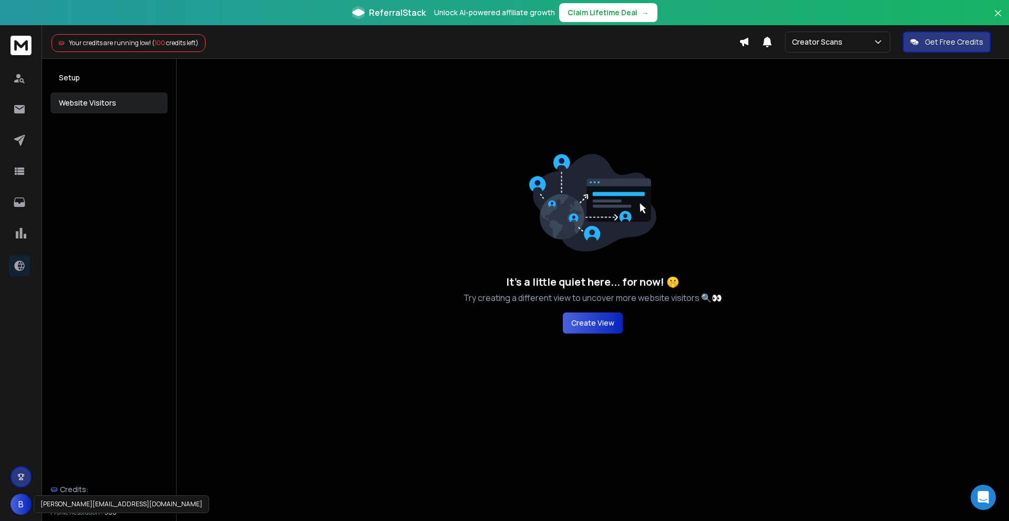
click at [19, 501] on span "B" at bounding box center [21, 504] width 21 height 21
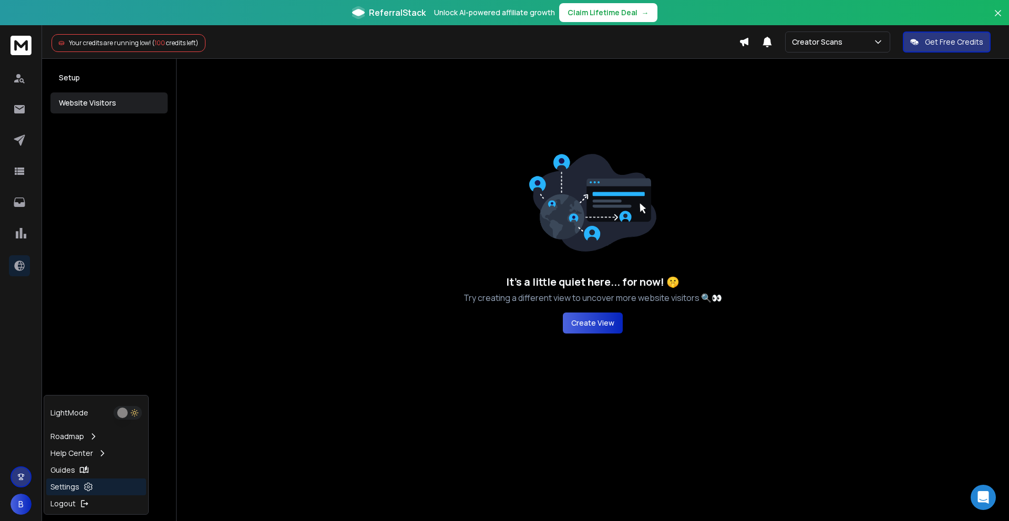
click at [81, 493] on div "Settings" at bounding box center [96, 487] width 100 height 17
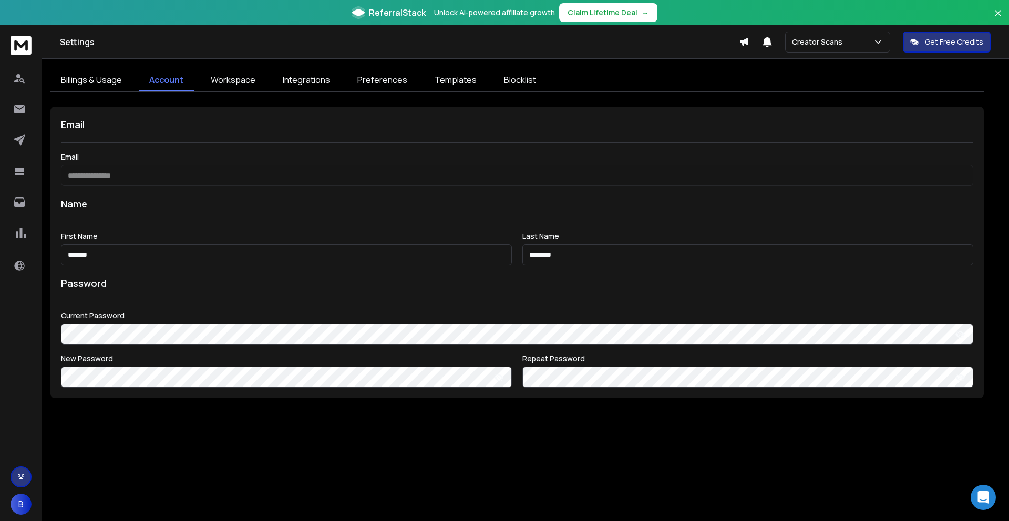
click at [106, 88] on link "Billings & Usage" at bounding box center [91, 80] width 82 height 22
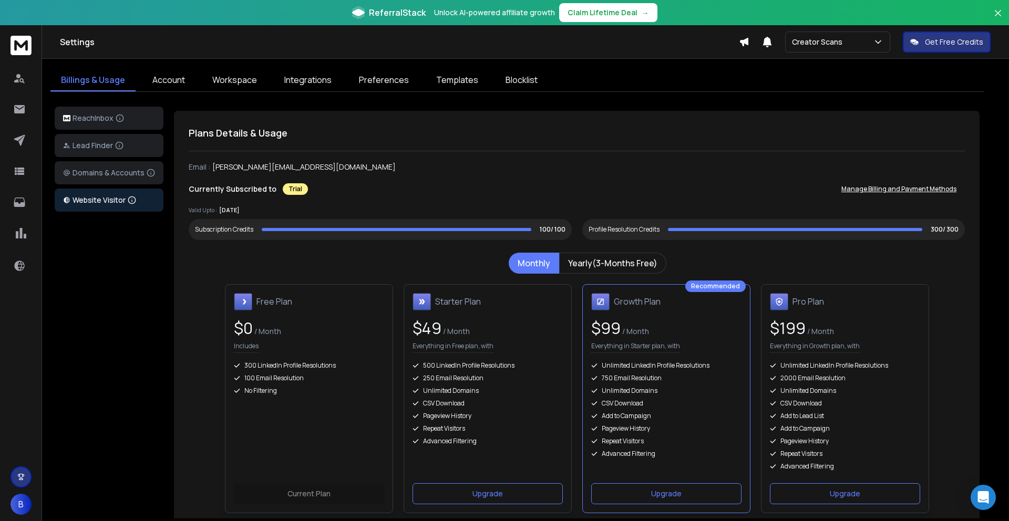
click at [113, 200] on button "Website Visitor" at bounding box center [109, 200] width 109 height 23
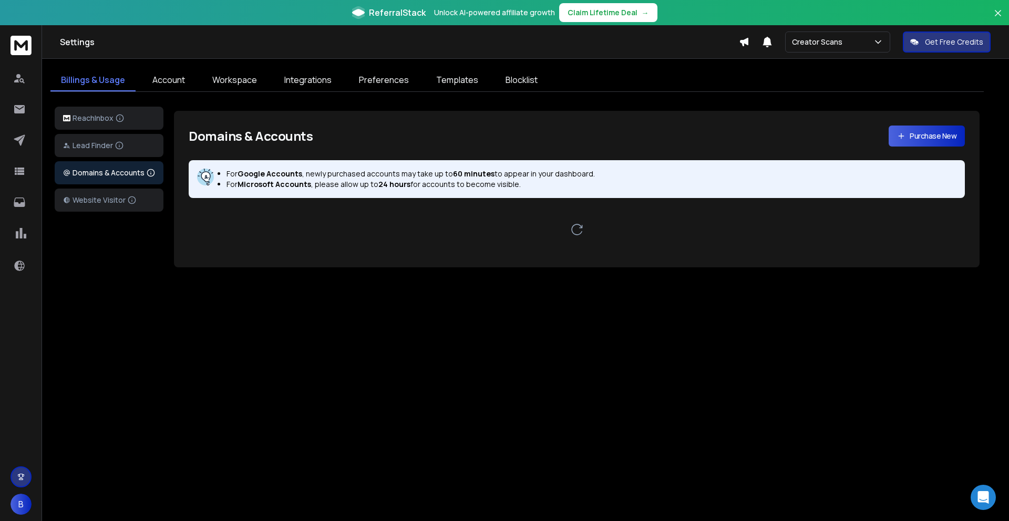
click at [130, 174] on button "Domains & Accounts" at bounding box center [109, 172] width 109 height 23
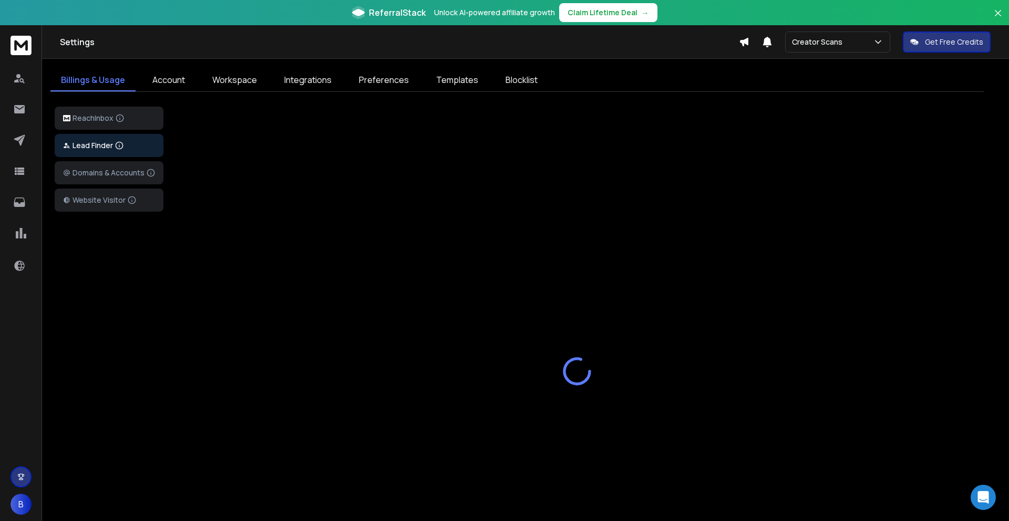
click at [113, 141] on button "Lead Finder" at bounding box center [109, 145] width 109 height 23
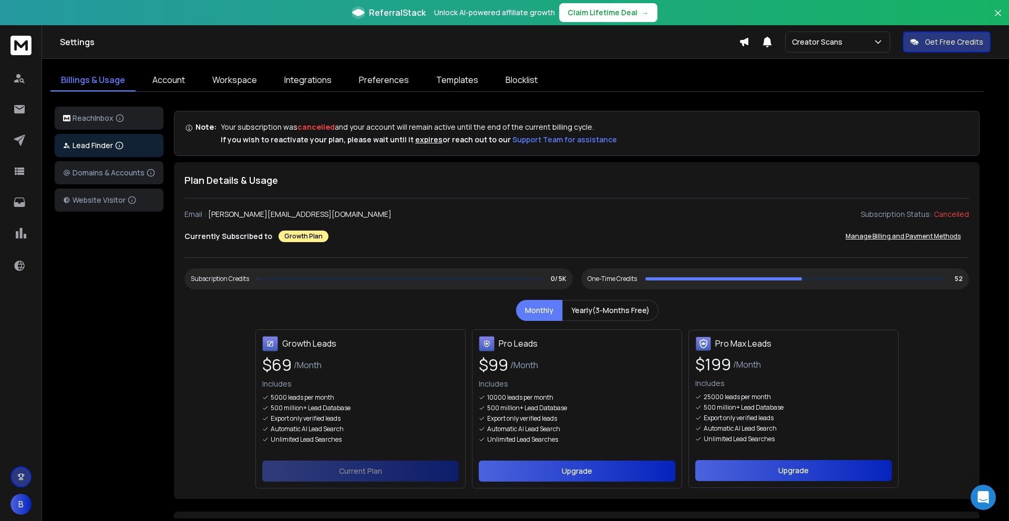
click at [105, 124] on button "ReachInbox" at bounding box center [109, 118] width 109 height 23
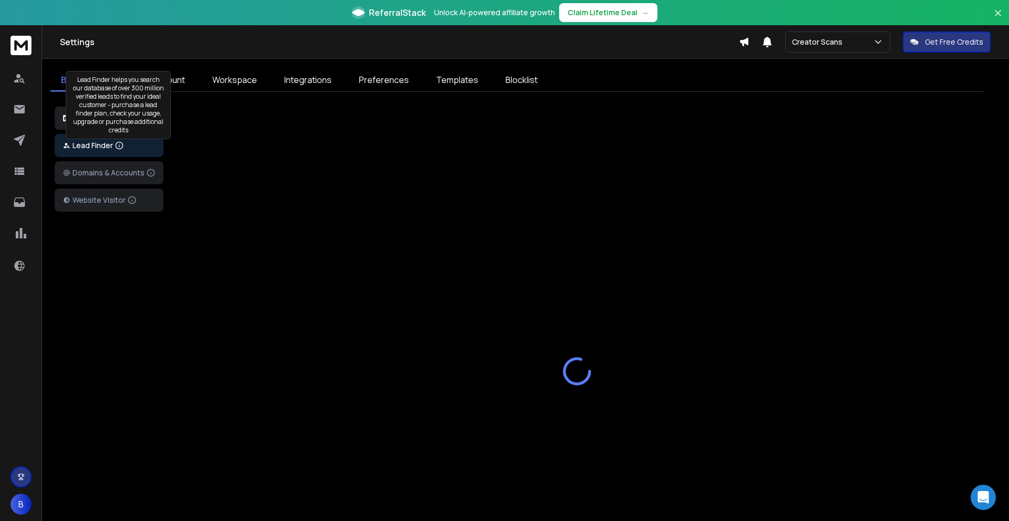
click at [115, 145] on icon "button" at bounding box center [119, 145] width 8 height 8
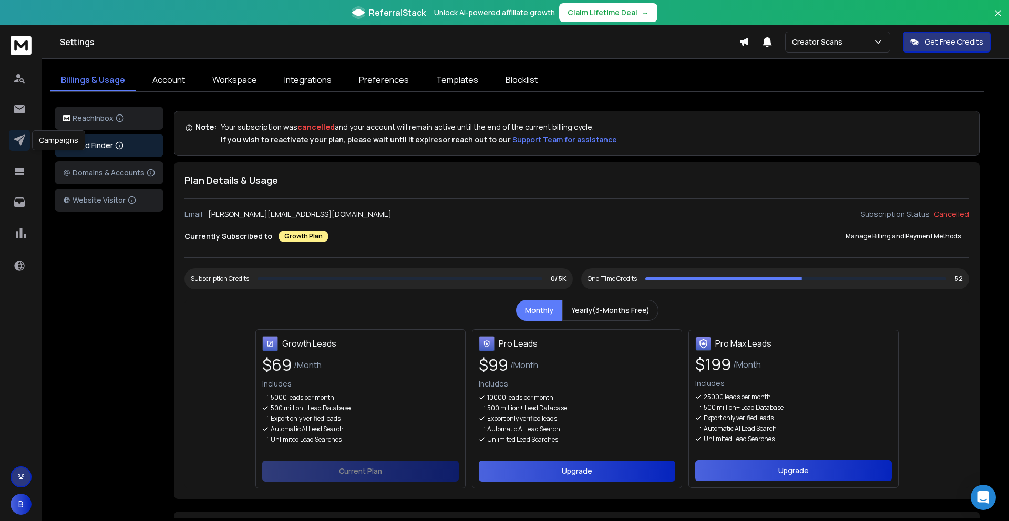
click at [19, 136] on icon at bounding box center [19, 140] width 13 height 13
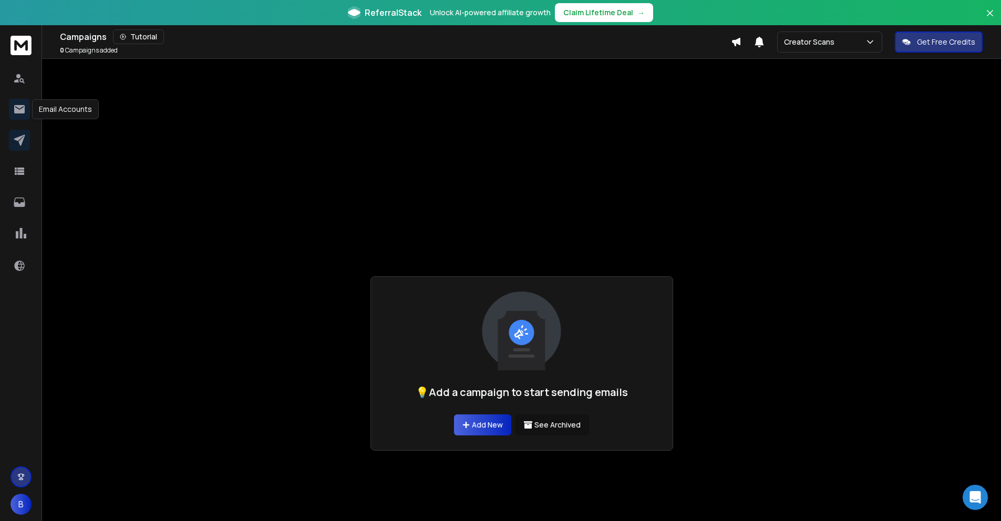
click at [20, 108] on icon at bounding box center [19, 109] width 13 height 13
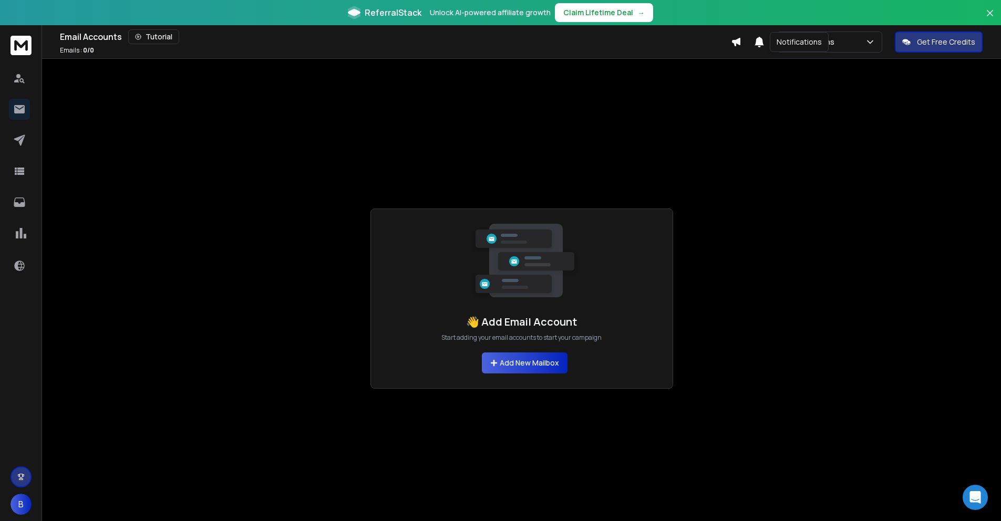
click at [877, 54] on div "Email Accounts Tutorial Emails : 0 / 0 Creator Scans Get Free Credits" at bounding box center [500, 42] width 1001 height 34
click at [819, 44] on p "Creator Scans" at bounding box center [811, 42] width 55 height 11
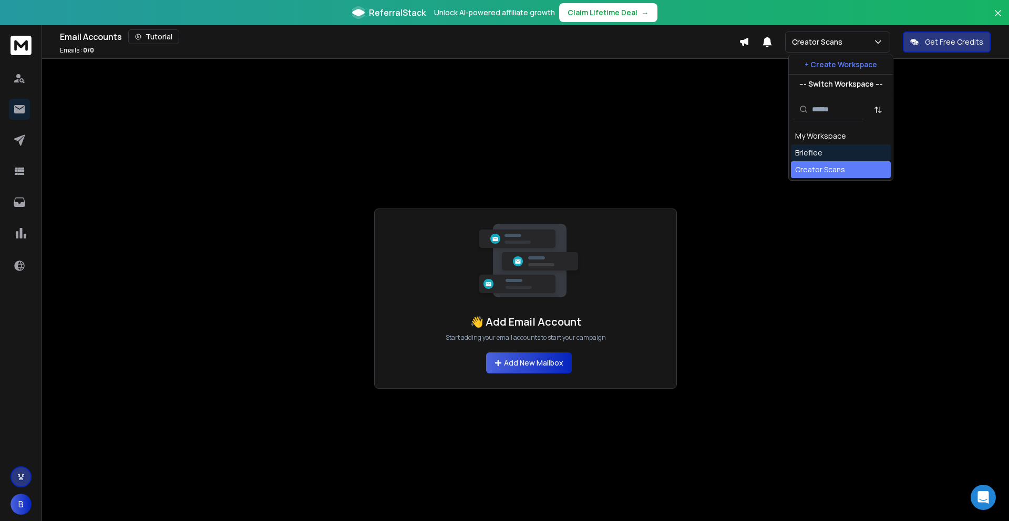
click at [804, 155] on div "Brieflee" at bounding box center [808, 153] width 27 height 11
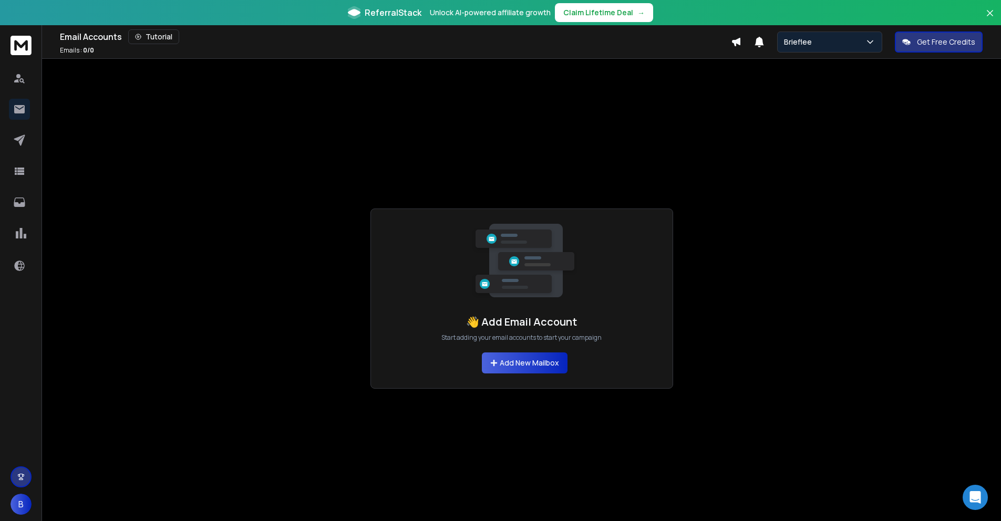
click at [857, 38] on div "Brieflee" at bounding box center [829, 42] width 91 height 11
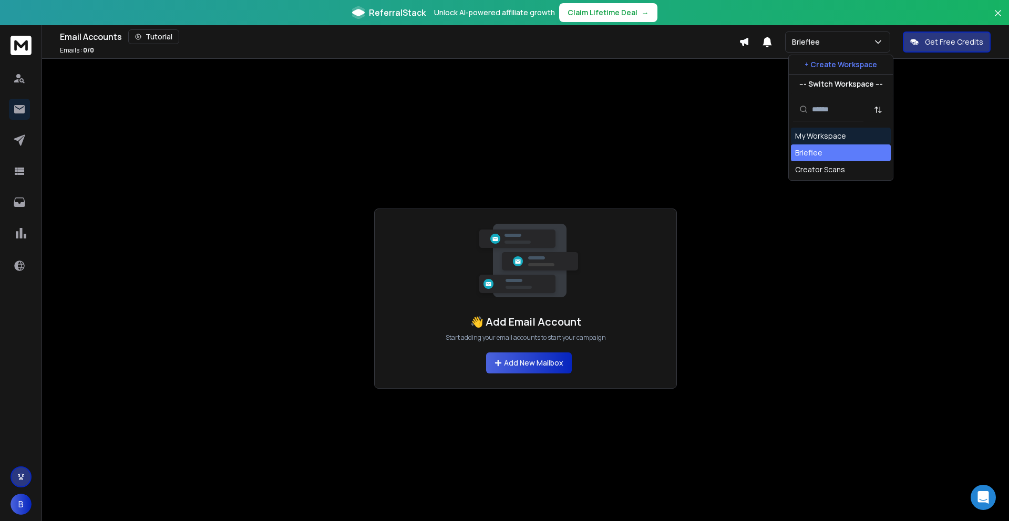
click at [832, 138] on div "My Workspace" at bounding box center [820, 136] width 51 height 11
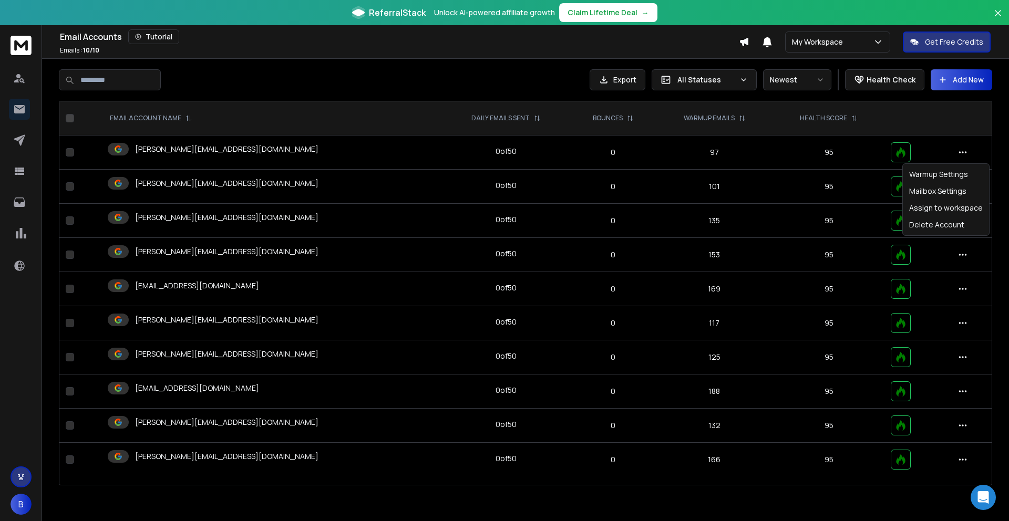
click at [958, 148] on icon at bounding box center [962, 152] width 9 height 9
click at [383, 76] on div at bounding box center [321, 79] width 524 height 21
